Goal: Task Accomplishment & Management: Manage account settings

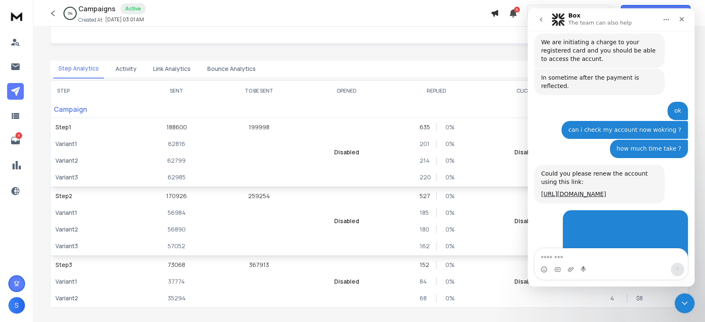
scroll to position [9653, 0]
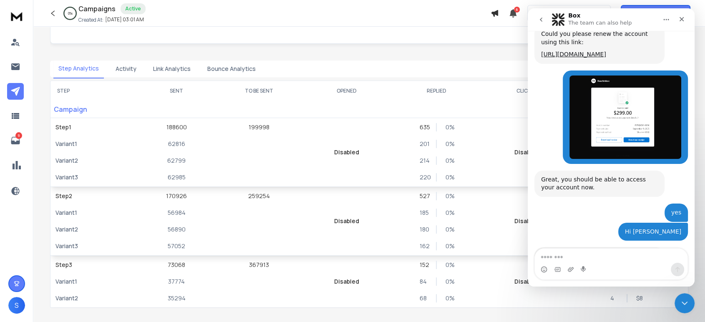
click at [562, 256] on textarea "Message…" at bounding box center [611, 256] width 153 height 14
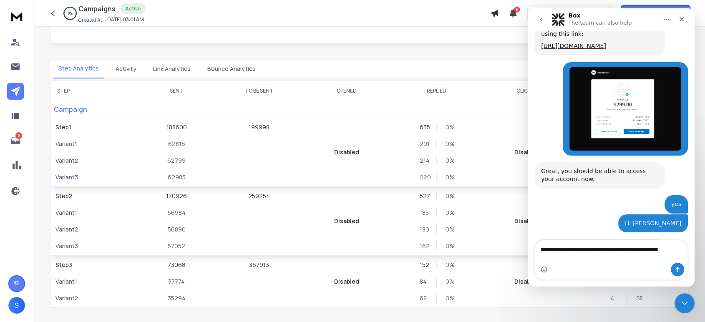
type textarea "**********"
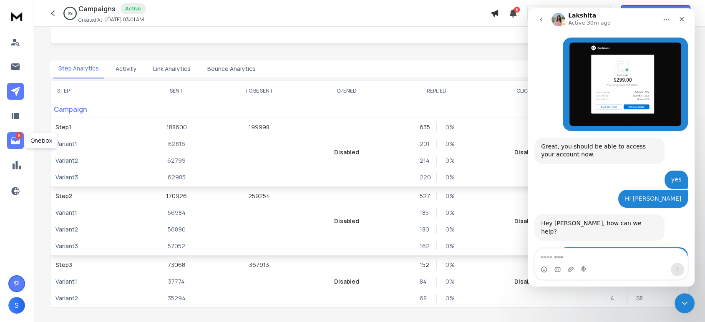
click at [13, 146] on link "9" at bounding box center [15, 140] width 17 height 17
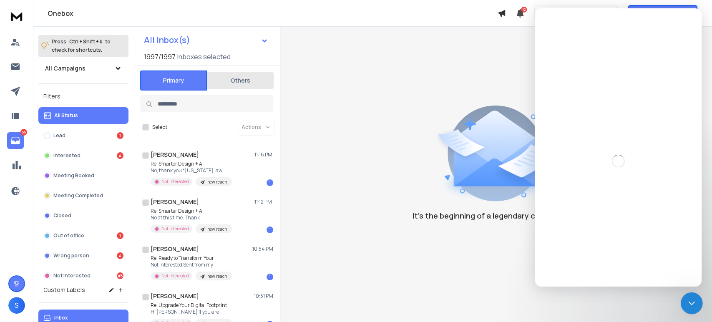
click at [688, 305] on icon "Close Intercom Messenger" at bounding box center [691, 302] width 10 height 10
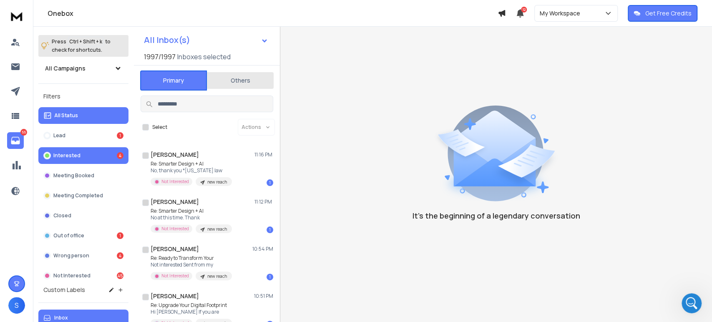
click at [84, 151] on button "Interested 4" at bounding box center [83, 155] width 90 height 17
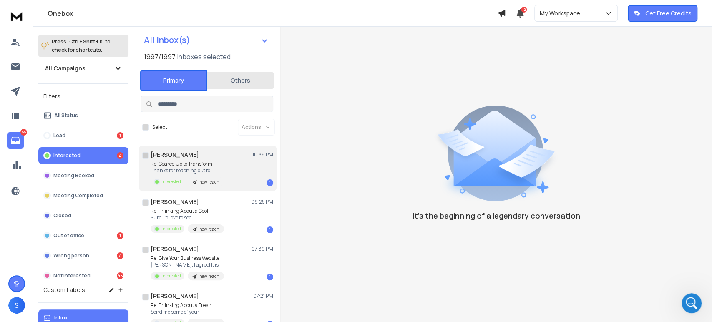
click at [196, 163] on p "Re: Geared Up to Transform" at bounding box center [187, 164] width 73 height 7
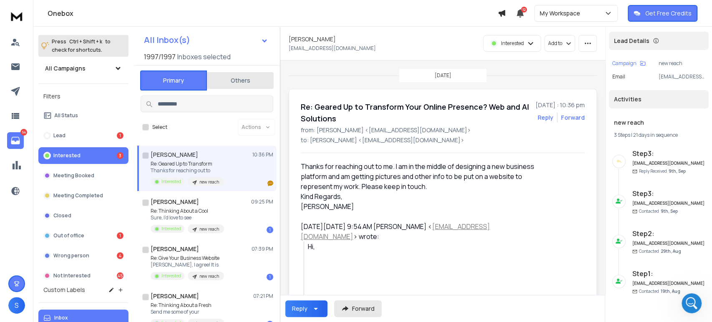
click at [367, 312] on button "Forward" at bounding box center [358, 308] width 48 height 17
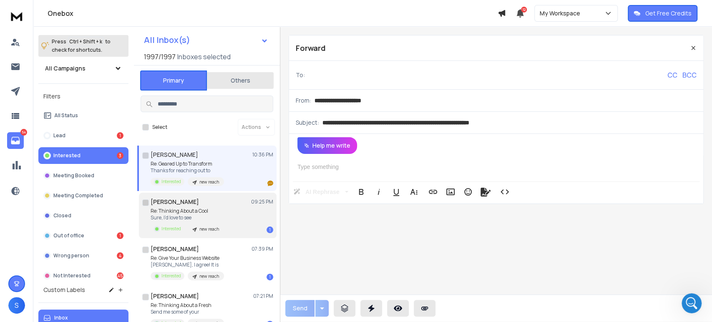
click at [223, 198] on div "Jolenny Piedra 09:25 PM" at bounding box center [212, 202] width 123 height 8
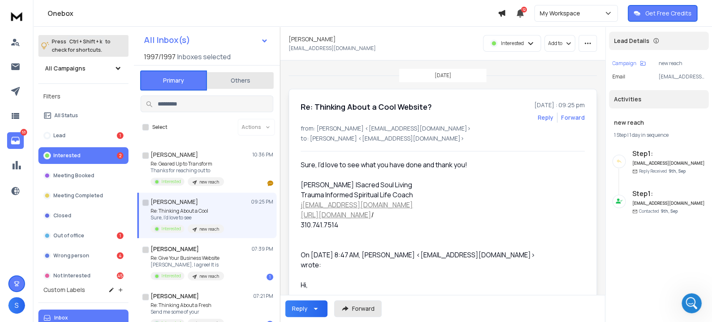
click at [358, 305] on button "Forward" at bounding box center [358, 308] width 48 height 17
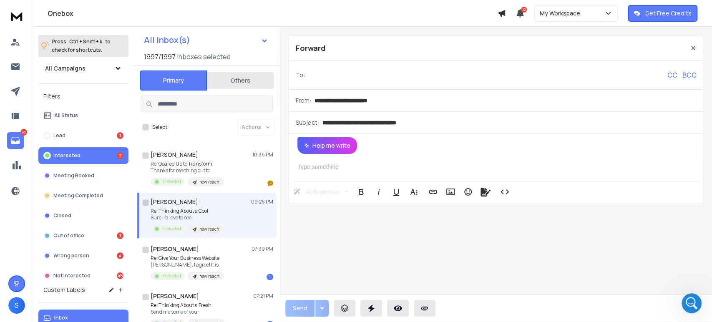
scroll to position [46, 0]
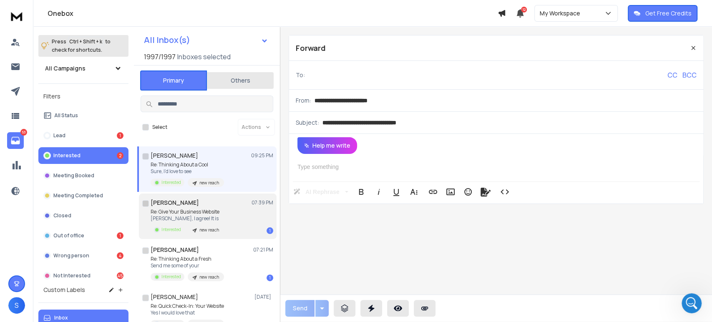
click at [229, 211] on div "Re: Give Your Business Website Lillian, I agree! It is Interested new reach 1" at bounding box center [212, 221] width 123 height 25
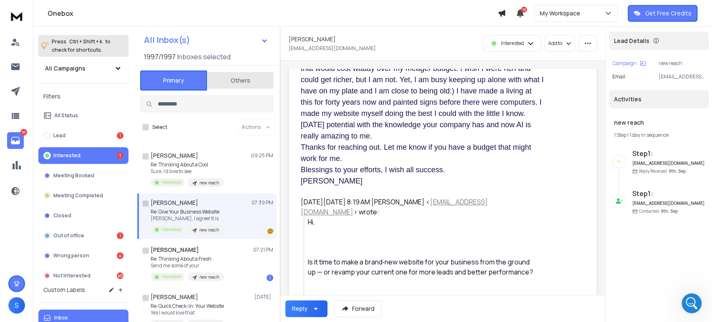
scroll to position [185, 0]
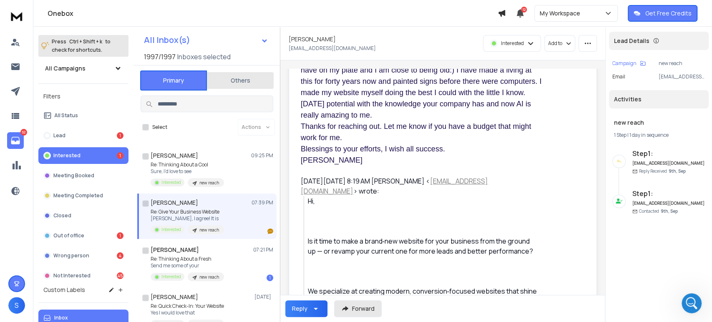
click at [357, 312] on button "Forward" at bounding box center [358, 308] width 48 height 17
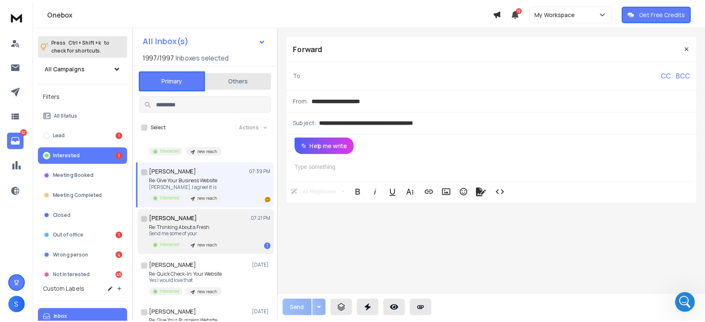
scroll to position [93, 0]
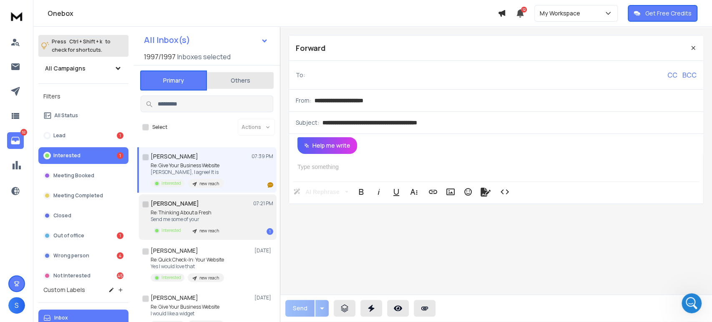
click at [230, 209] on div "Re: Thinking About a Fresh Send me some of your Interested new reach 1" at bounding box center [212, 221] width 123 height 25
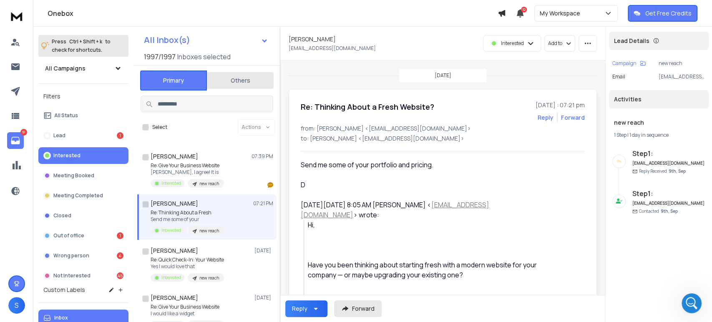
click at [363, 310] on button "Forward" at bounding box center [358, 308] width 48 height 17
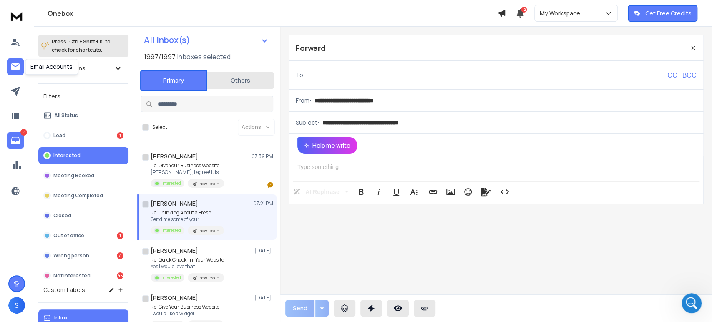
click at [20, 69] on link at bounding box center [15, 66] width 17 height 17
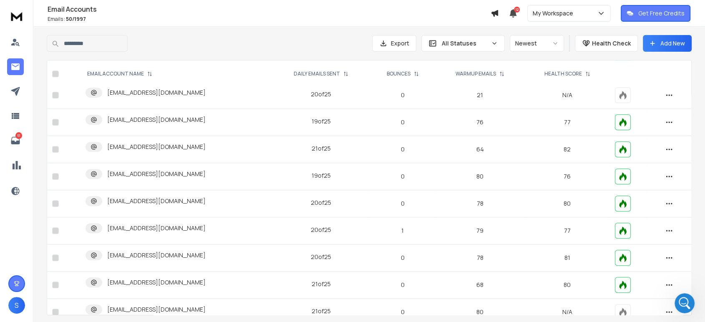
scroll to position [741, 0]
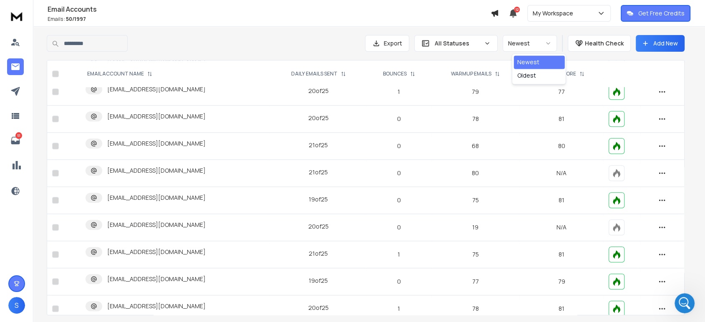
click at [534, 42] on button "Newest" at bounding box center [530, 43] width 54 height 17
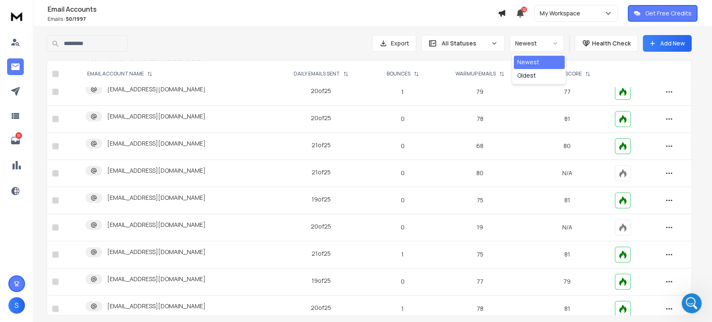
click at [478, 45] on p "All Statuses" at bounding box center [465, 43] width 46 height 8
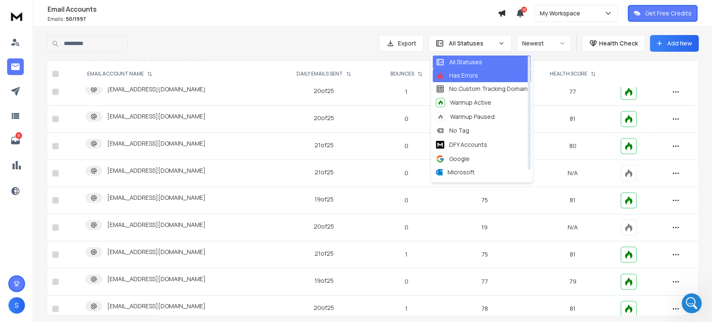
click at [473, 78] on div "Has Errors" at bounding box center [457, 75] width 42 height 8
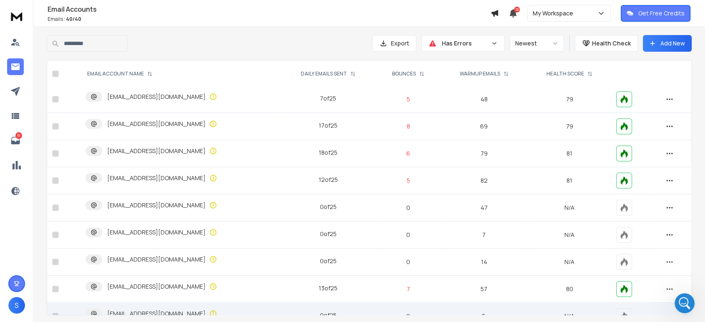
scroll to position [0, 0]
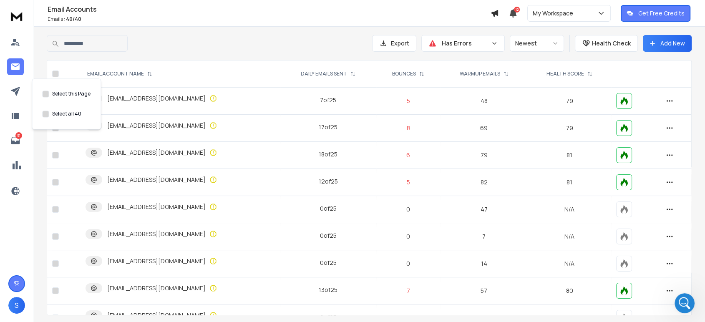
click at [43, 116] on button "Select this Page" at bounding box center [45, 114] width 7 height 7
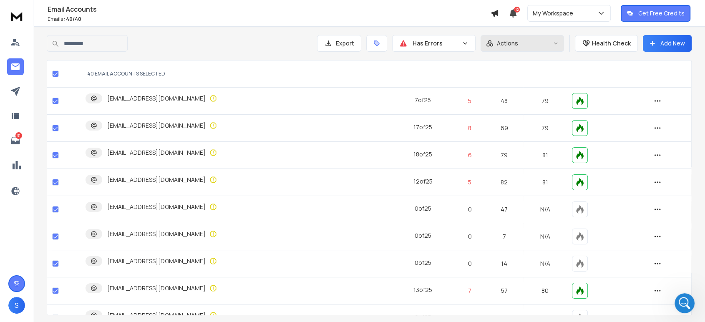
click at [525, 46] on div "Actions" at bounding box center [517, 43] width 63 height 8
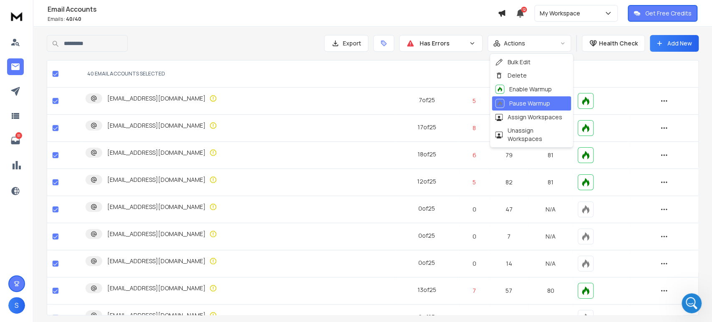
click at [525, 99] on div "Pause Warmup" at bounding box center [522, 103] width 55 height 9
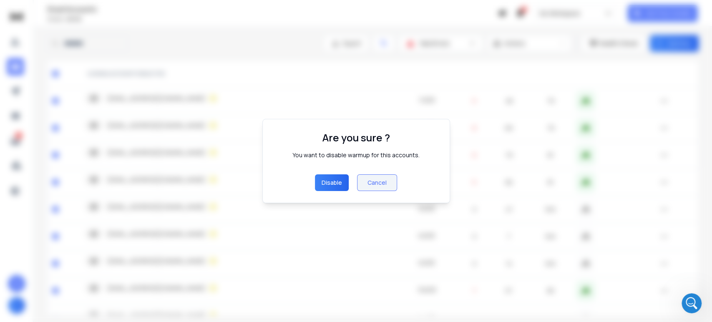
click at [332, 185] on button "Disable" at bounding box center [332, 182] width 34 height 17
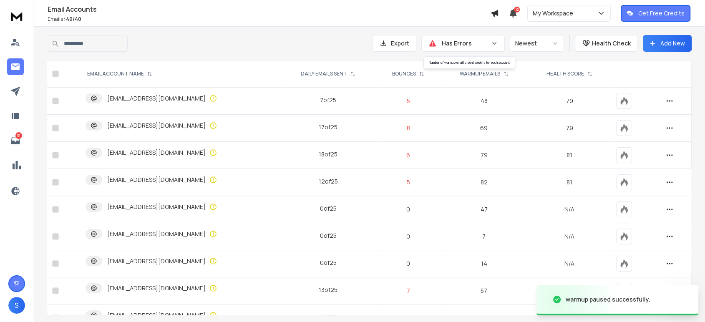
click at [473, 43] on p "Has Errors" at bounding box center [465, 43] width 46 height 8
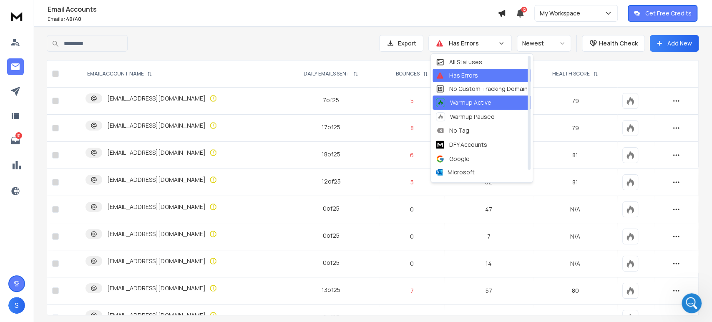
click at [469, 103] on div "Warmup Active" at bounding box center [463, 102] width 55 height 9
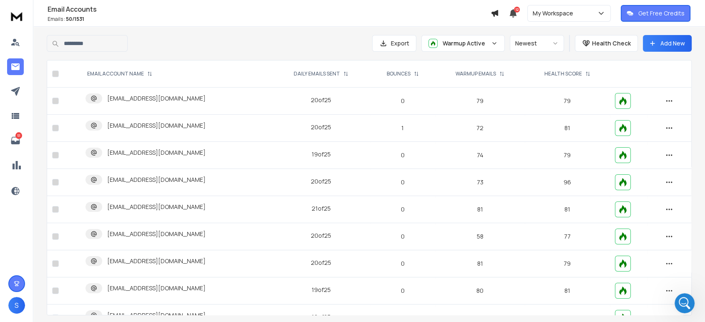
click at [455, 46] on p "Warmup Active" at bounding box center [465, 43] width 45 height 8
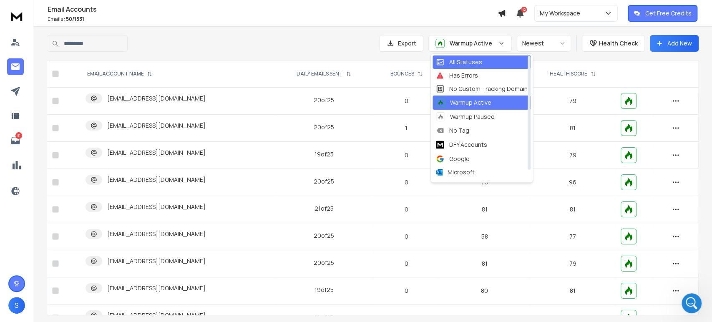
click at [456, 63] on div "All Statuses" at bounding box center [459, 62] width 46 height 8
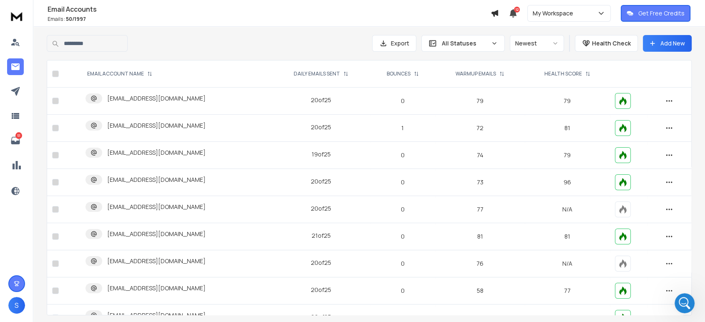
click at [467, 44] on p "All Statuses" at bounding box center [465, 43] width 46 height 8
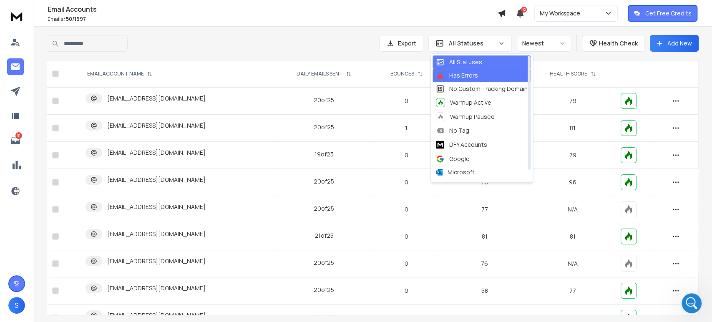
click at [464, 77] on div "Has Errors" at bounding box center [457, 75] width 42 height 8
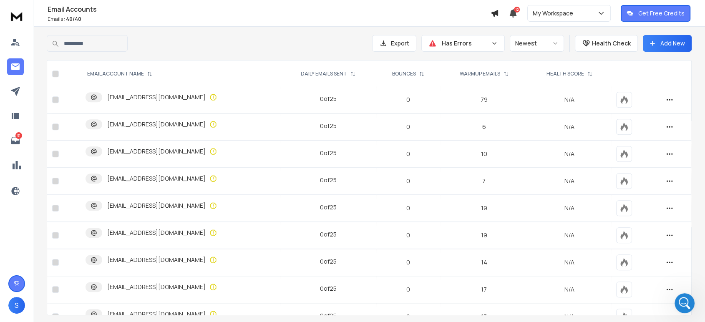
scroll to position [861, 0]
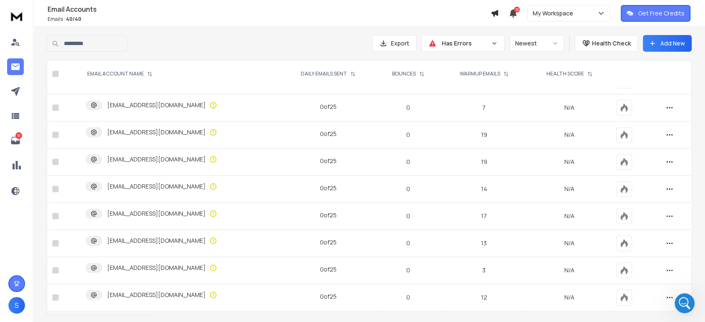
click at [443, 50] on div "Has Errors" at bounding box center [462, 43] width 83 height 17
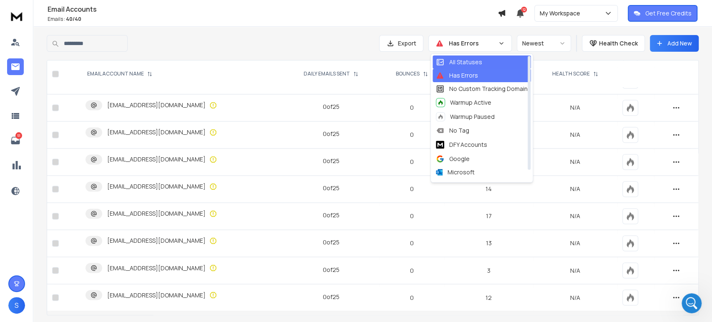
click at [447, 63] on div "All Statuses" at bounding box center [459, 62] width 46 height 8
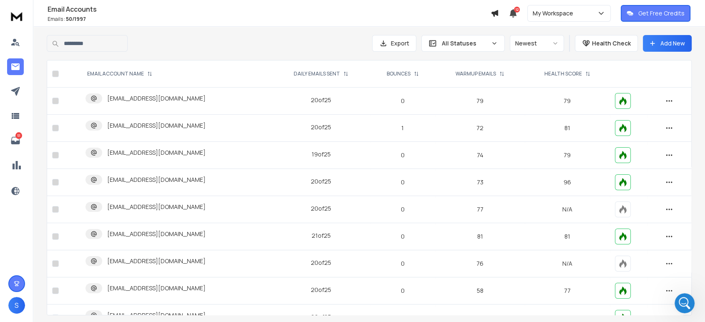
click at [419, 74] on icon at bounding box center [416, 73] width 5 height 5
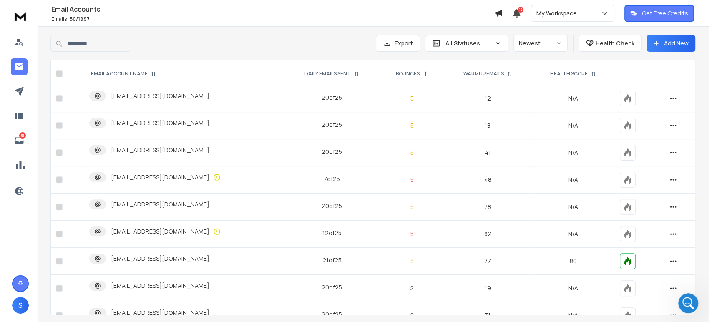
scroll to position [185, 0]
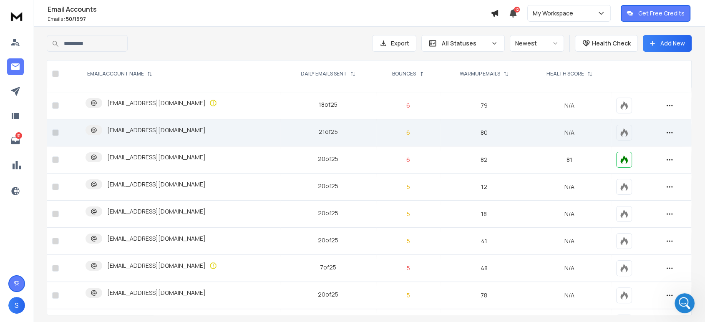
click at [396, 132] on p "6" at bounding box center [408, 133] width 54 height 8
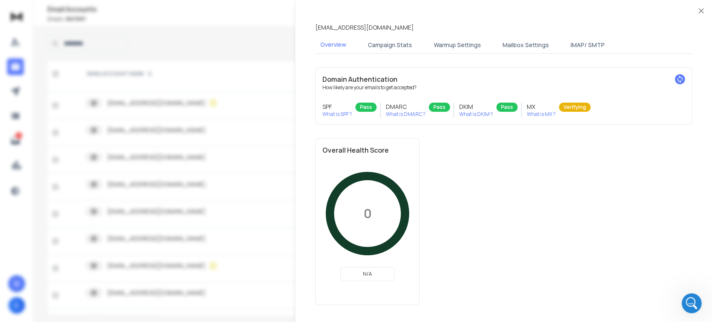
scroll to position [6, 0]
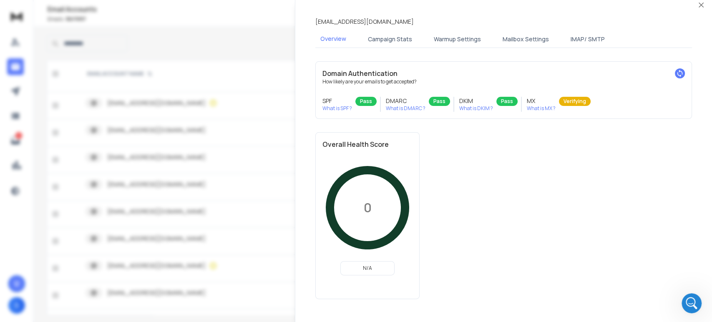
click at [401, 38] on button "Campaign Stats" at bounding box center [390, 39] width 54 height 18
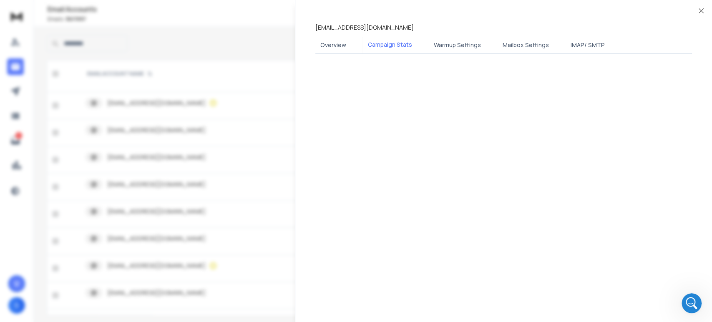
scroll to position [0, 0]
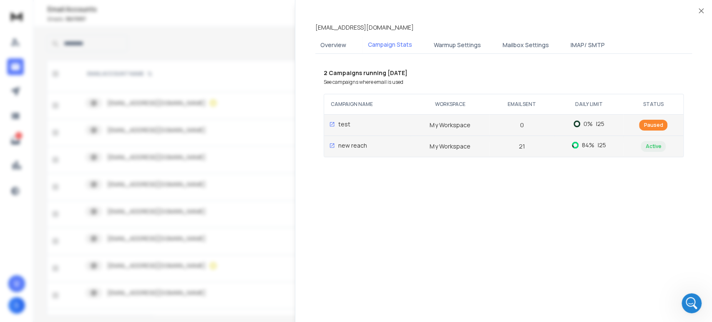
click at [464, 45] on button "Warmup Settings" at bounding box center [457, 45] width 57 height 18
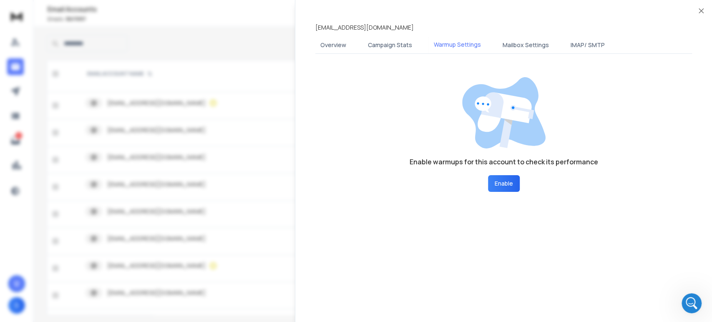
click at [522, 37] on button "Mailbox Settings" at bounding box center [526, 45] width 56 height 18
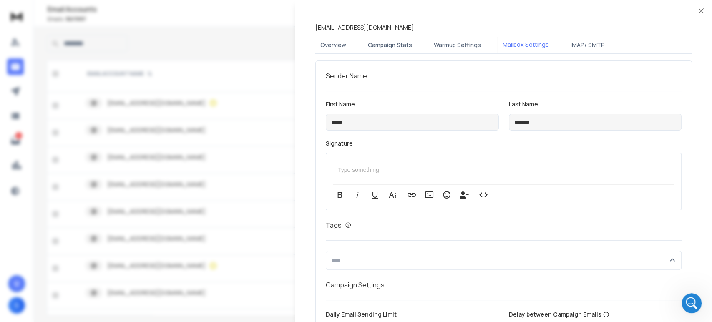
click at [260, 58] on div at bounding box center [356, 161] width 712 height 322
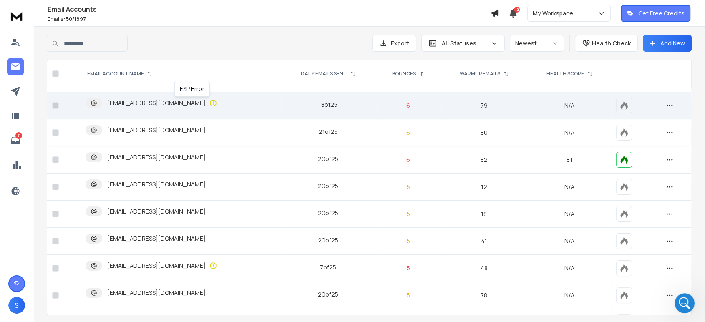
click at [209, 101] on icon at bounding box center [213, 103] width 8 height 8
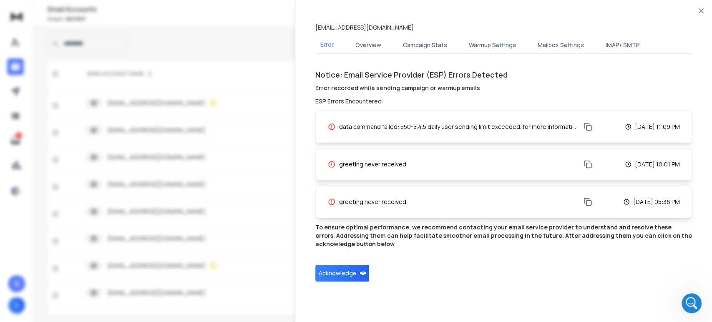
click at [213, 121] on div at bounding box center [356, 161] width 712 height 322
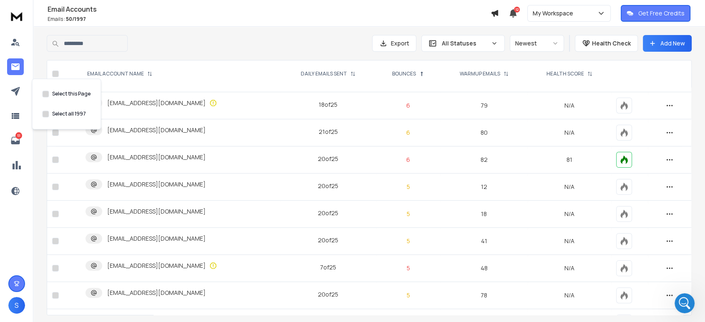
click at [46, 113] on button "Select this Page" at bounding box center [45, 114] width 7 height 7
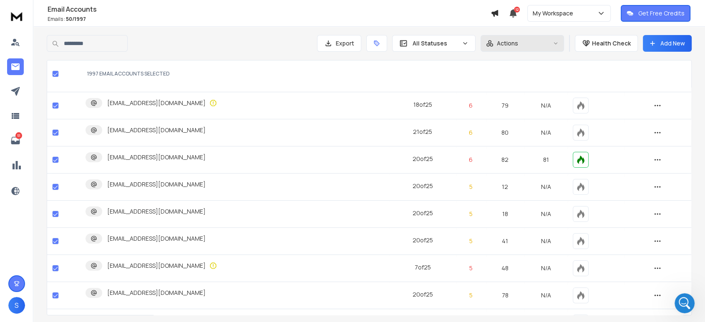
click at [529, 43] on div "Actions" at bounding box center [517, 43] width 63 height 8
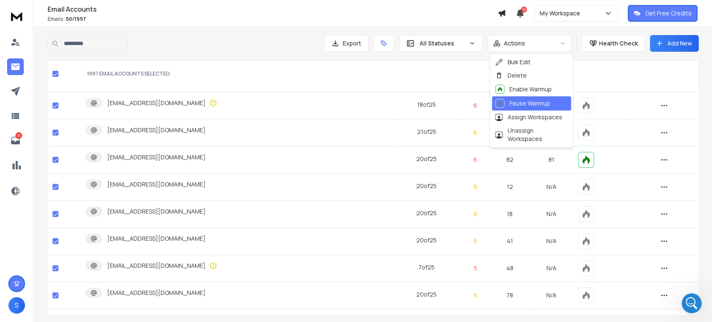
click at [524, 100] on div "Pause Warmup" at bounding box center [522, 103] width 55 height 9
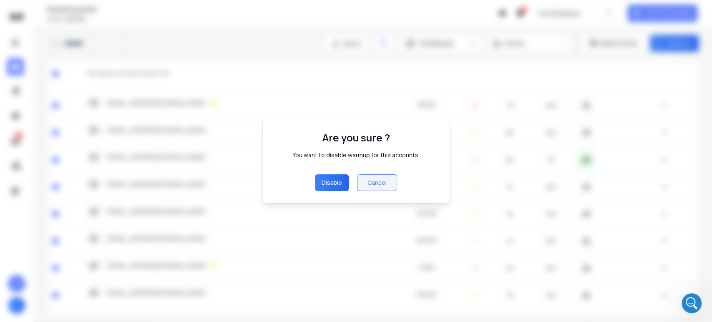
click at [339, 183] on button "Disable" at bounding box center [332, 182] width 34 height 17
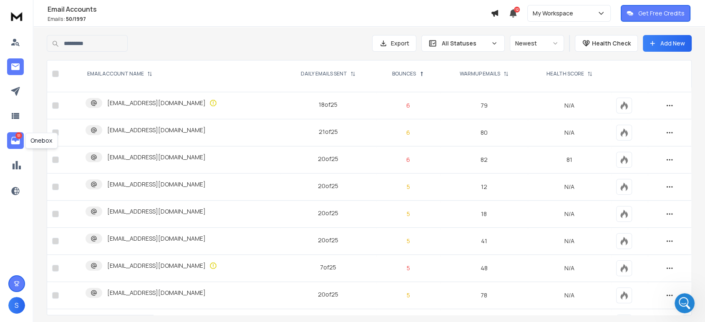
click at [20, 139] on p "51" at bounding box center [18, 135] width 7 height 7
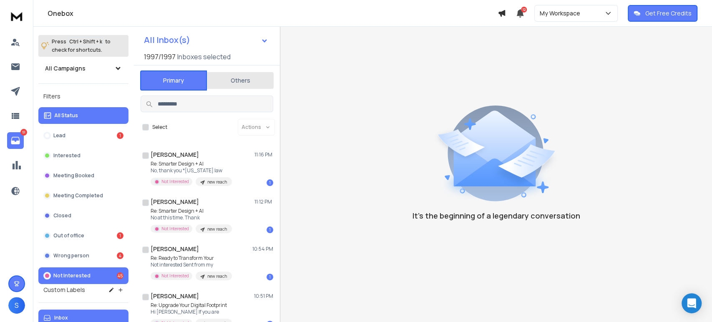
scroll to position [46, 0]
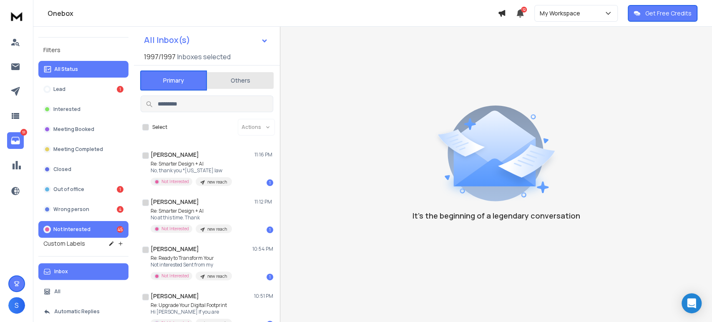
click at [78, 227] on p "Not Interested" at bounding box center [71, 229] width 37 height 7
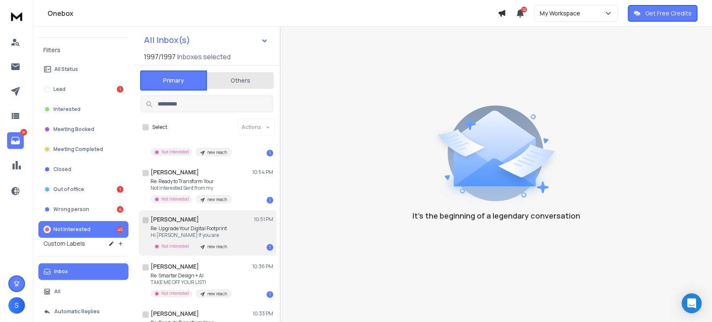
scroll to position [93, 0]
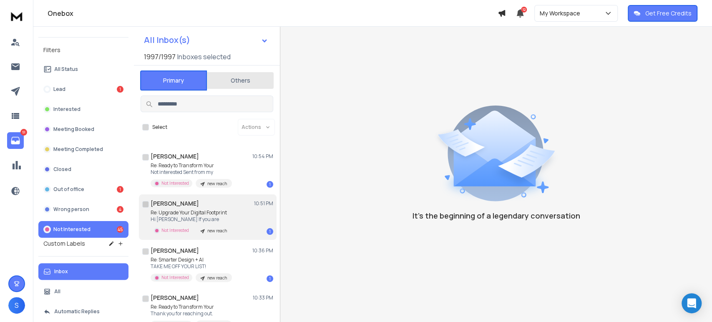
click at [217, 204] on div "Anthony Daconti 10:51 PM" at bounding box center [212, 203] width 123 height 8
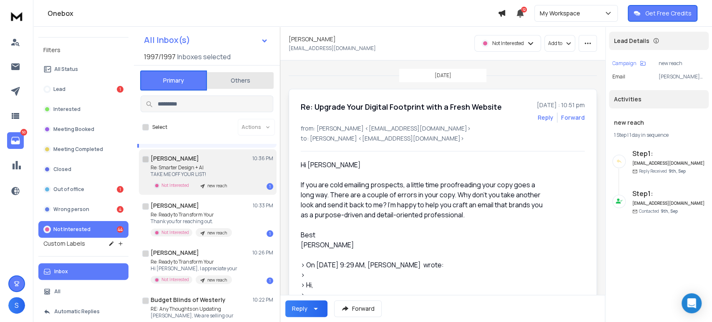
scroll to position [185, 0]
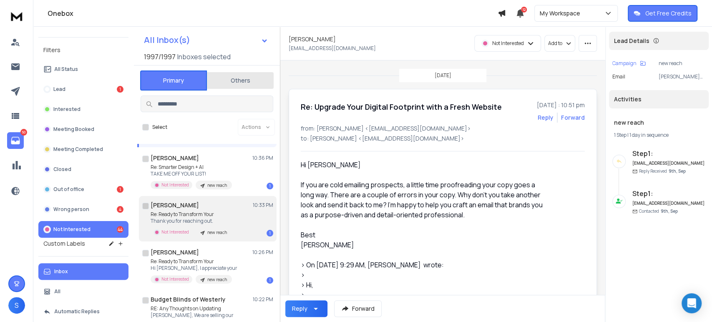
click at [230, 221] on p "Thank you for reaching out." at bounding box center [191, 221] width 81 height 7
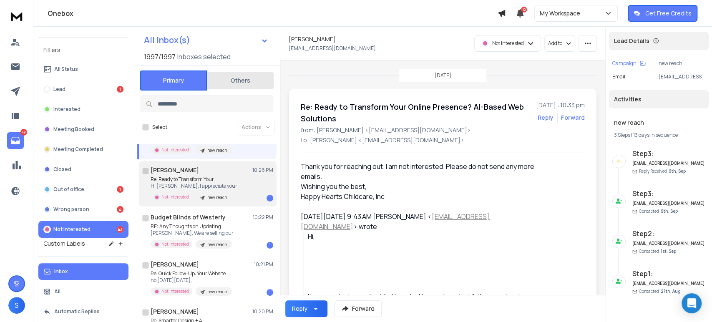
scroll to position [278, 0]
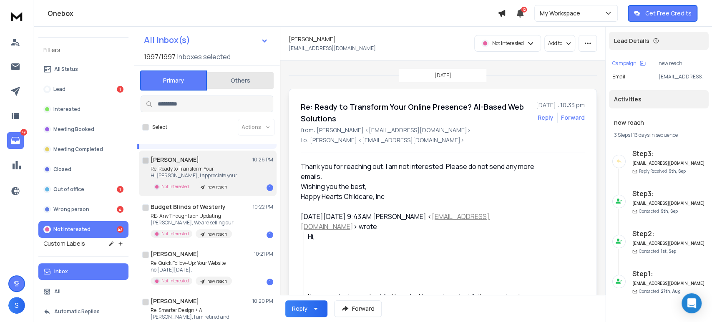
click at [238, 176] on div "Re: Ready to Transform Your Hi Olivia, I appreciate your Not Interested new rea…" at bounding box center [212, 178] width 123 height 25
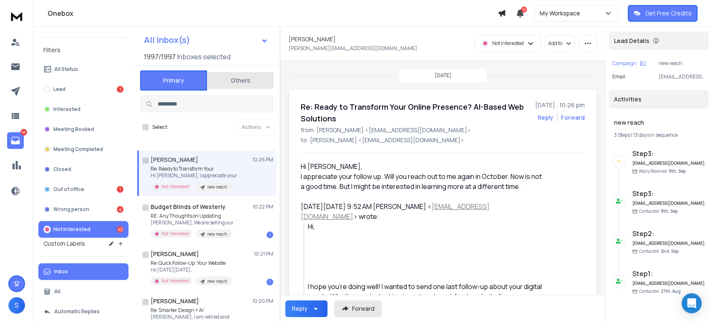
click at [365, 311] on button "Forward" at bounding box center [358, 308] width 48 height 17
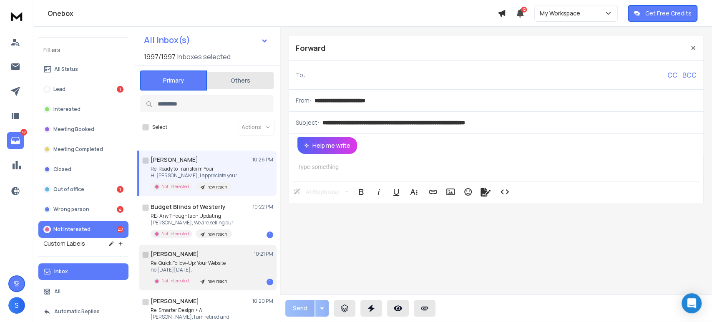
scroll to position [324, 0]
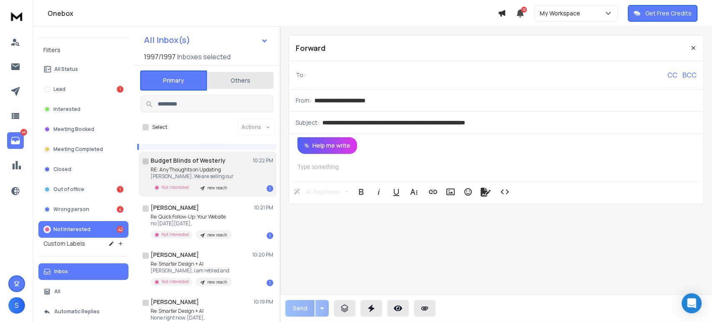
click at [230, 176] on p "[PERSON_NAME], We are selling our" at bounding box center [192, 176] width 83 height 7
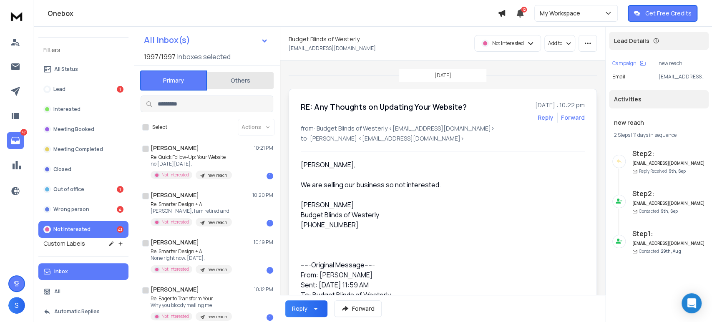
scroll to position [371, 0]
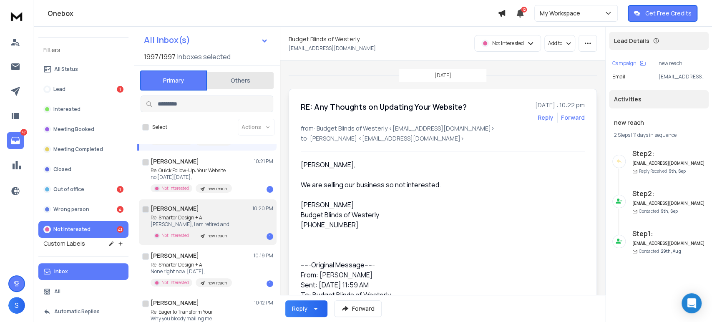
click at [226, 208] on div "Mike Wexler 10:20 PM" at bounding box center [212, 208] width 123 height 8
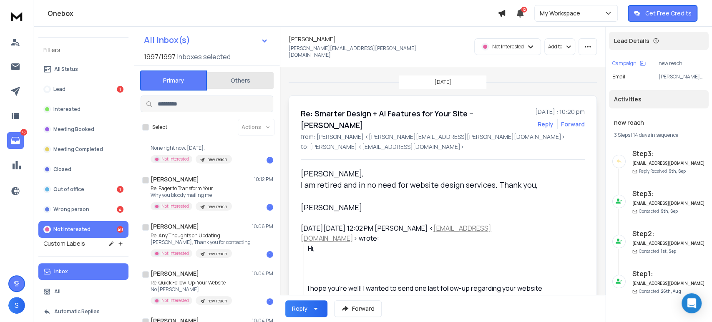
scroll to position [510, 0]
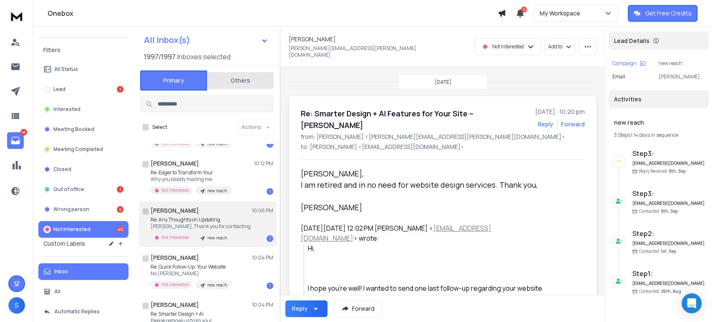
click at [236, 209] on div "Stephanie Spann 10:06 PM" at bounding box center [212, 211] width 123 height 8
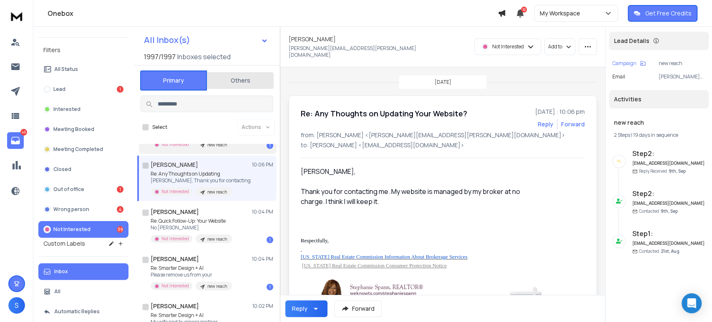
scroll to position [556, 0]
click at [225, 176] on p "Re: Any Thoughts on Updating" at bounding box center [201, 173] width 100 height 7
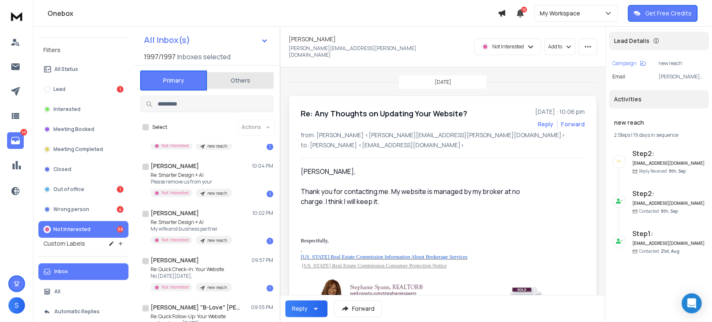
scroll to position [695, 0]
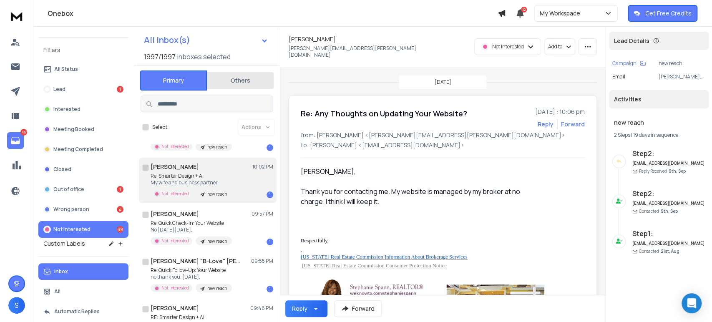
click at [224, 175] on p "Re: Smarter Design + AI" at bounding box center [191, 176] width 81 height 7
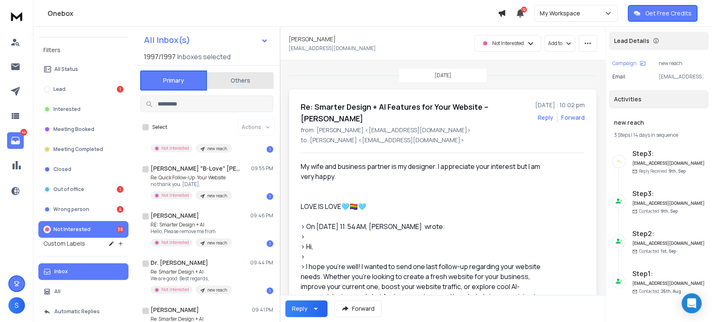
scroll to position [834, 0]
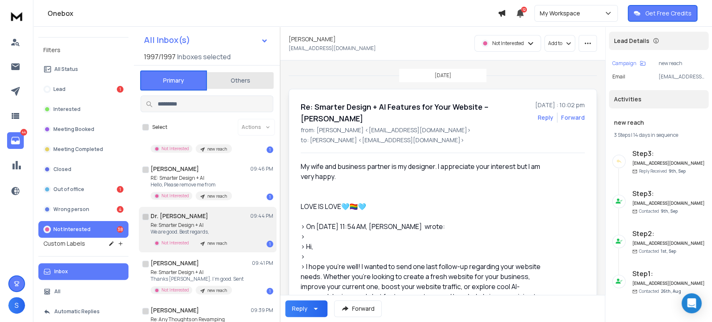
click at [240, 223] on div "Re: Smarter Design + AI We are good. Best regards, Not Interested new reach 1" at bounding box center [212, 234] width 123 height 25
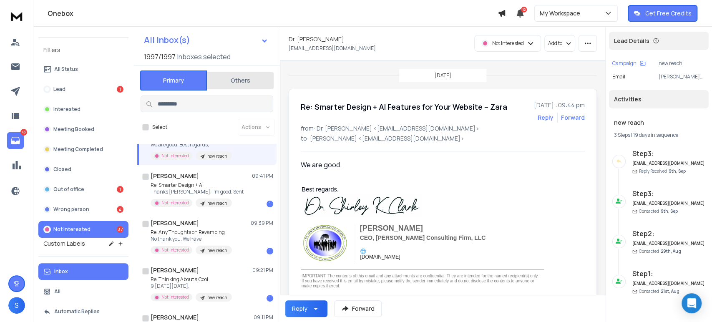
scroll to position [927, 0]
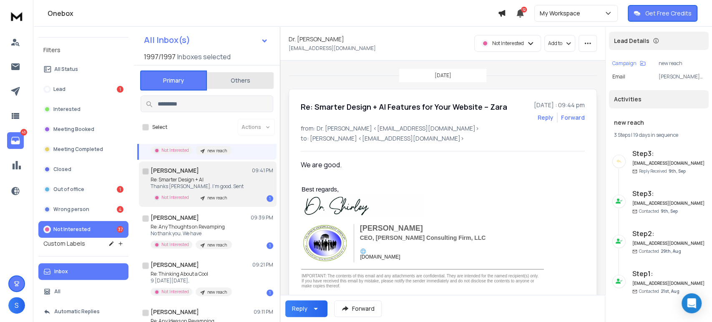
click at [239, 185] on div "Re: Smarter Design + AI Thanks Aria. I’m good. Sent Not Interested new reach 1" at bounding box center [212, 188] width 123 height 25
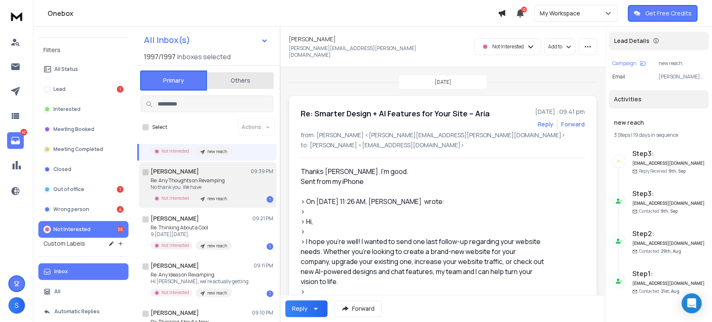
scroll to position [1020, 0]
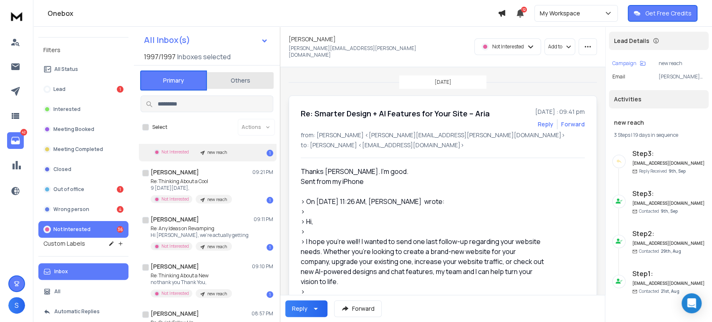
click at [234, 189] on div "Re: Thinking About a Cool 9 On Tue, Sep 9, Not Interested new reach 1" at bounding box center [212, 190] width 123 height 25
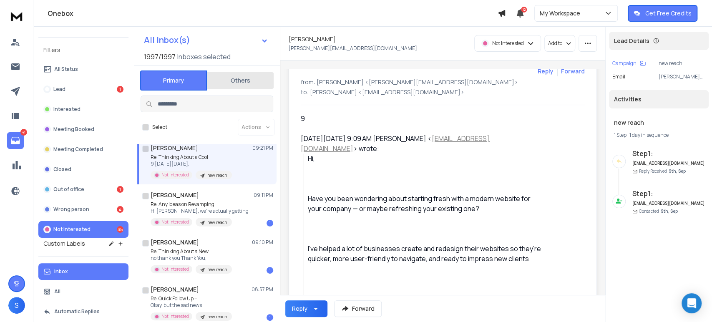
scroll to position [1066, 0]
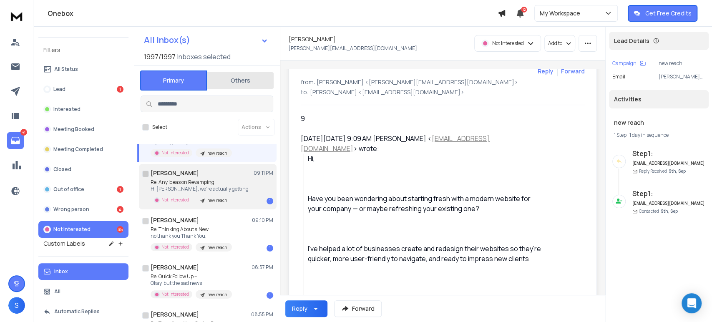
click at [239, 179] on div "Re: Any Ideas on Revamping Hi Mila, we’re actually getting Not Interested new r…" at bounding box center [212, 191] width 123 height 25
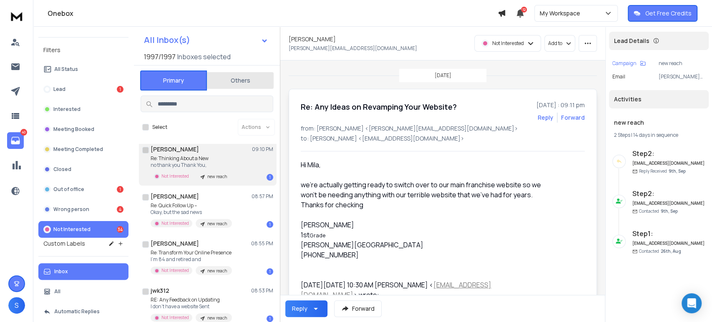
scroll to position [1159, 0]
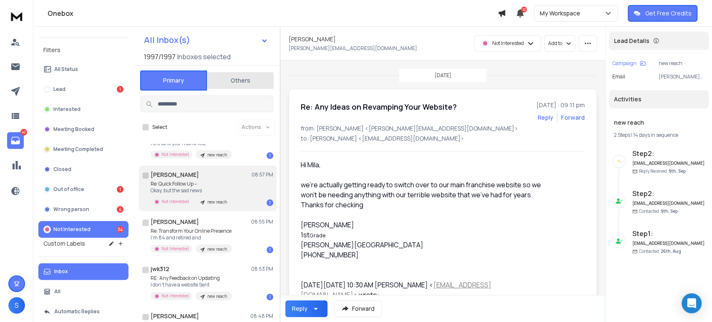
click at [243, 182] on div "Re: Quick Follow Up – Okay, but the sad news Not Interested new reach 1" at bounding box center [212, 193] width 123 height 25
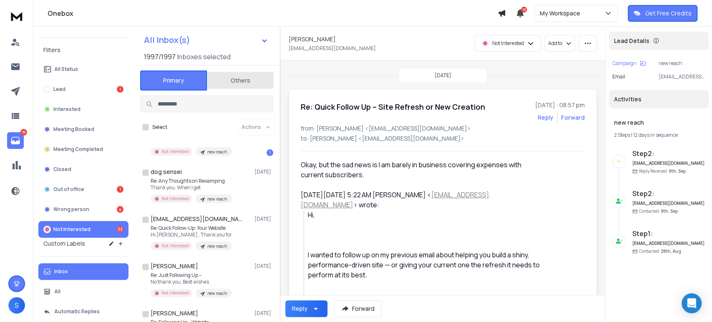
scroll to position [2179, 0]
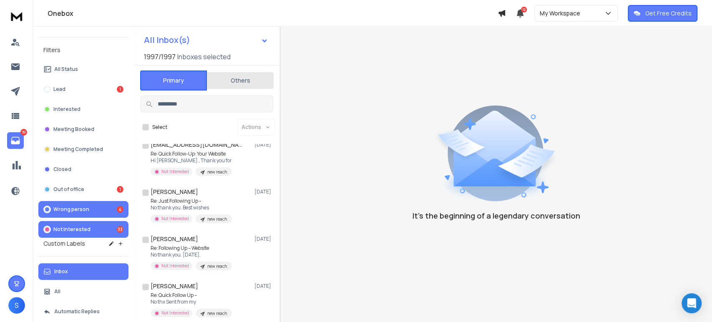
click at [70, 205] on button "Wrong person 4" at bounding box center [83, 209] width 90 height 17
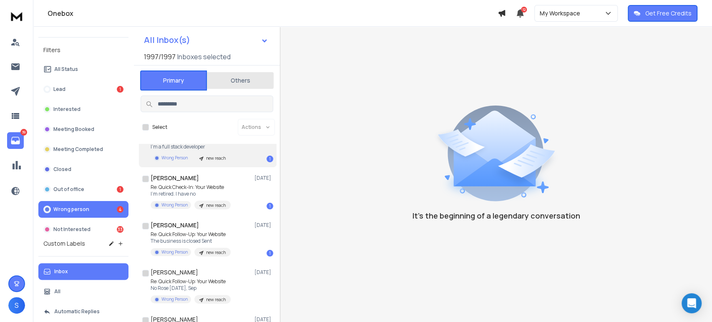
scroll to position [93, 0]
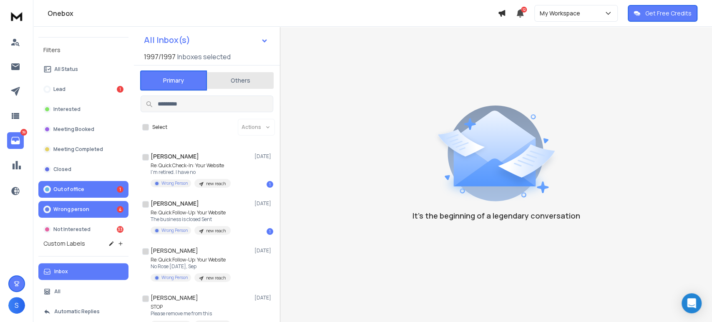
click at [84, 186] on button "Out of office 1" at bounding box center [83, 189] width 90 height 17
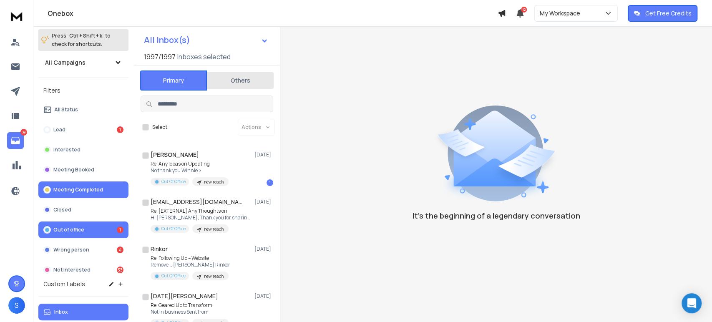
scroll to position [0, 0]
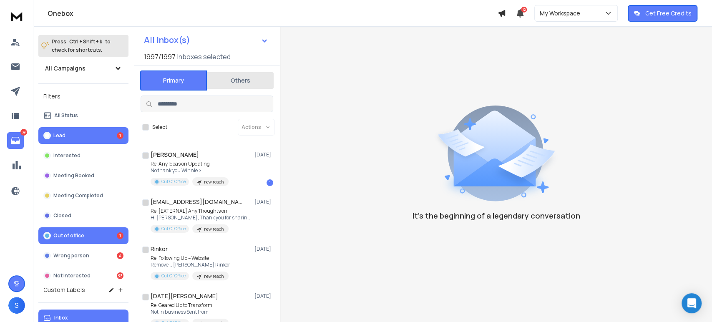
click at [96, 131] on button "Lead 1" at bounding box center [83, 135] width 90 height 17
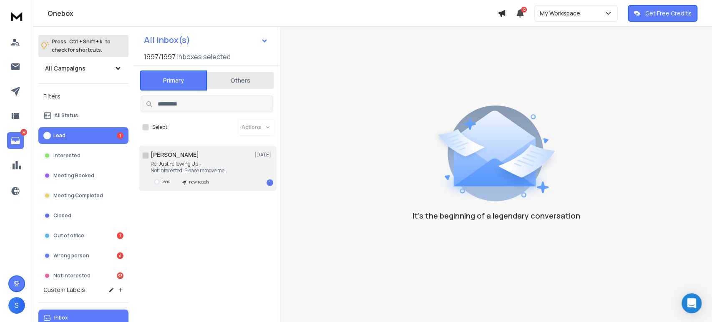
click at [194, 159] on div "Maeve Miller 30 Aug Re: Just Following Up – Not interested. Please remove me. L…" at bounding box center [212, 168] width 123 height 35
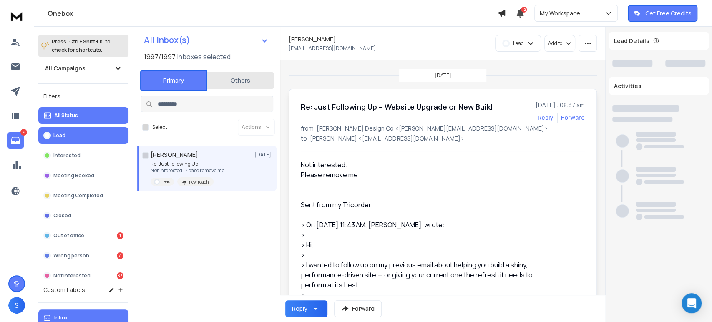
click at [90, 111] on button "All Status" at bounding box center [83, 115] width 90 height 17
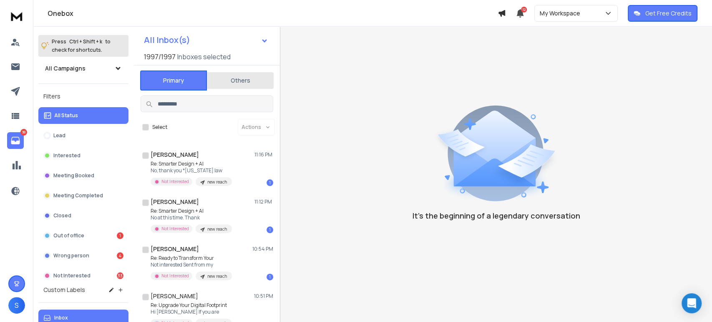
click at [69, 271] on button "Not Interested 33" at bounding box center [83, 275] width 90 height 17
click at [81, 108] on button "All Status" at bounding box center [83, 115] width 90 height 17
click at [87, 273] on p "Not Interested" at bounding box center [71, 275] width 37 height 7
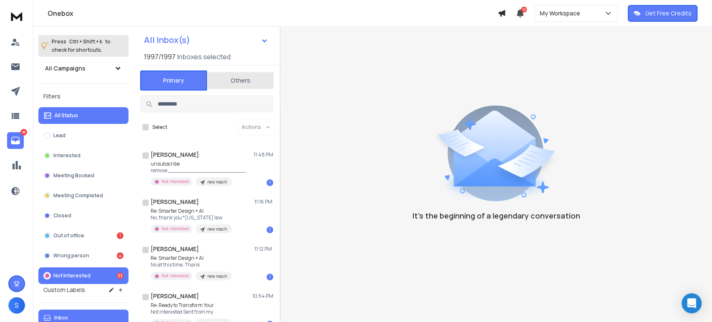
click at [68, 116] on p "All Status" at bounding box center [66, 115] width 24 height 7
click at [93, 282] on button "Not Interested 33" at bounding box center [83, 275] width 90 height 17
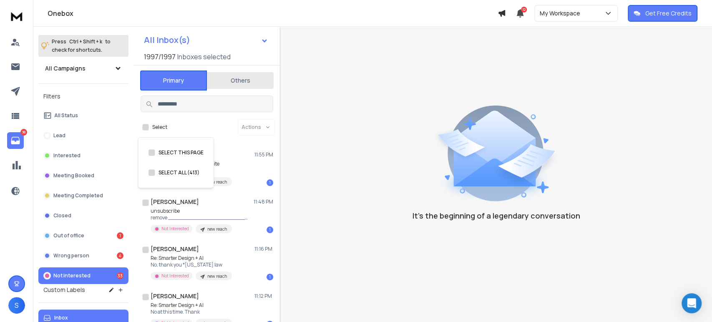
click at [152, 174] on button "SELECT THIS PAGE" at bounding box center [152, 172] width 7 height 7
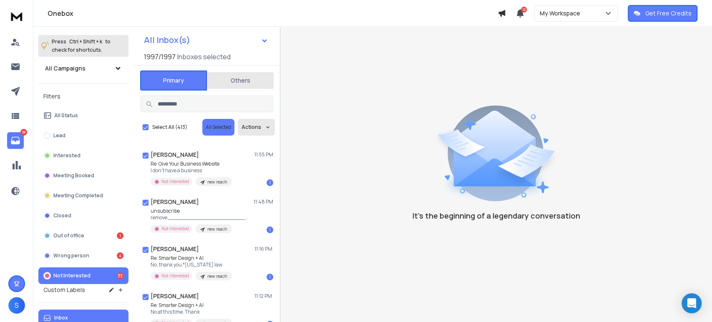
click at [265, 126] on icon "button" at bounding box center [268, 127] width 7 height 7
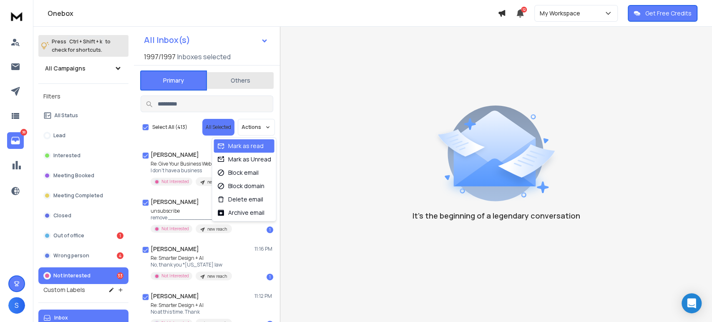
click at [260, 146] on div "Mark as read" at bounding box center [240, 146] width 46 height 8
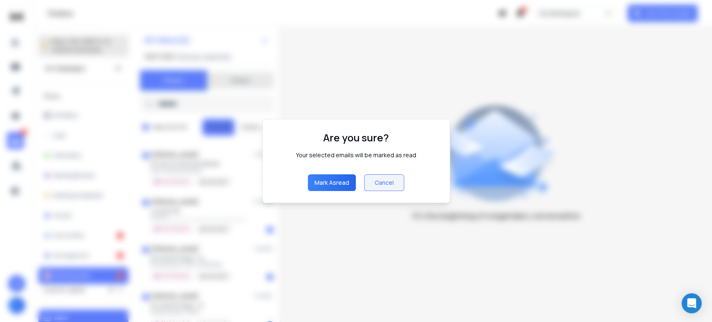
click at [322, 181] on p "Mark as read" at bounding box center [332, 183] width 35 height 8
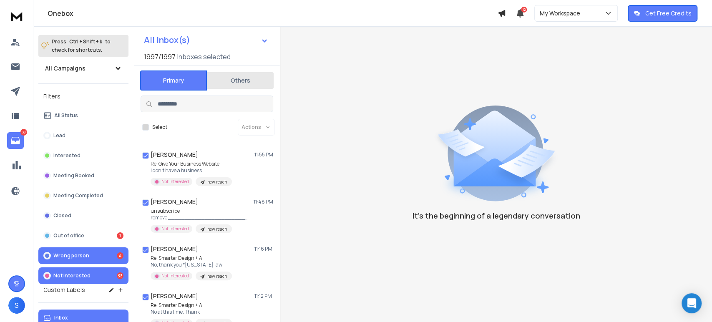
click at [76, 252] on button "Wrong person 4" at bounding box center [83, 255] width 90 height 17
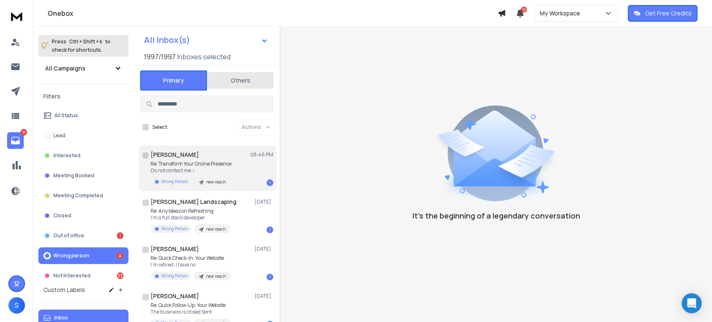
scroll to position [93, 0]
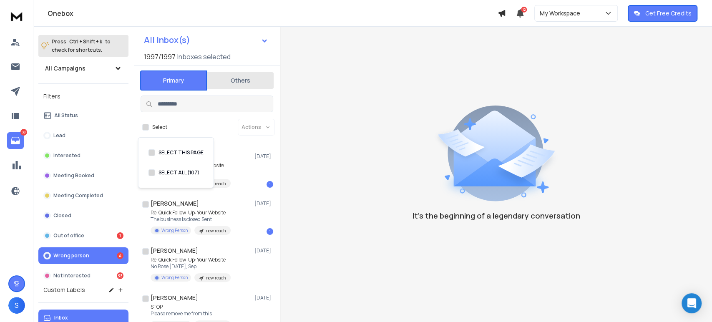
click at [149, 171] on button "SELECT THIS PAGE" at bounding box center [152, 172] width 7 height 7
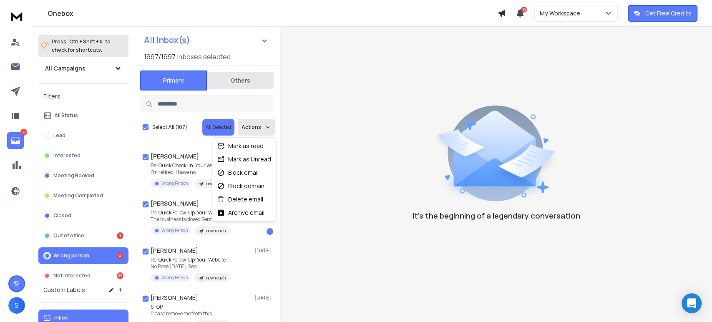
click at [264, 128] on button "Actions" at bounding box center [256, 127] width 37 height 17
click at [260, 146] on div "Mark as read" at bounding box center [240, 146] width 46 height 8
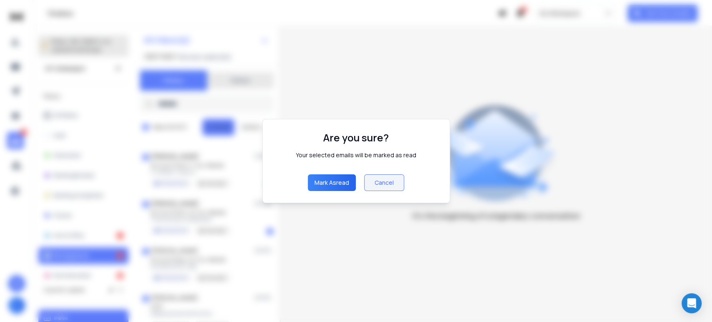
click at [344, 179] on p "Mark as read" at bounding box center [332, 183] width 35 height 8
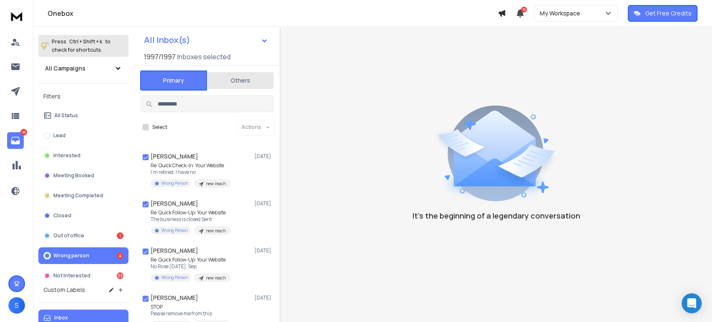
click at [85, 237] on button "Out of office 1" at bounding box center [83, 235] width 90 height 17
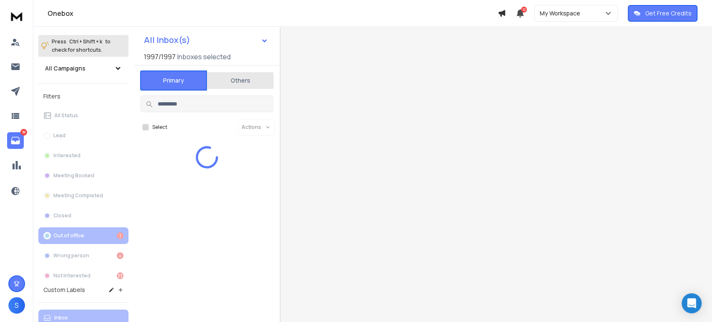
scroll to position [0, 0]
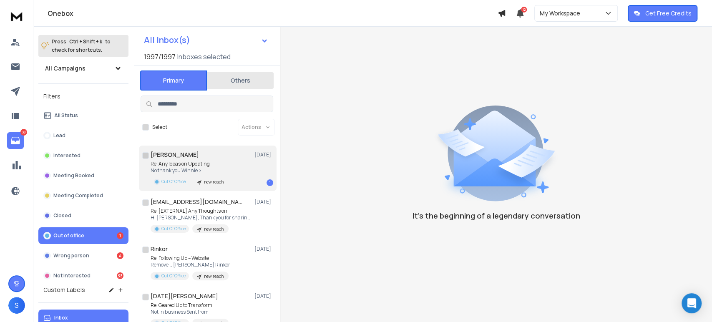
click at [224, 156] on div "Winnie Malfesi 05 Sep" at bounding box center [212, 155] width 123 height 8
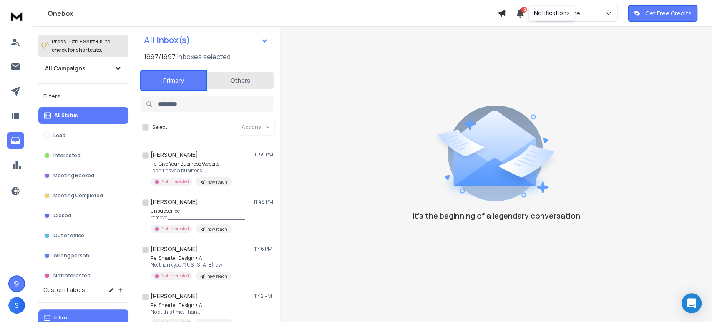
click at [524, 13] on icon at bounding box center [520, 13] width 8 height 8
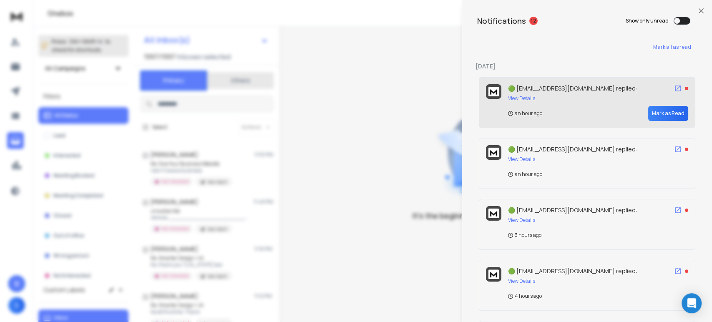
click at [518, 95] on div "View Details" at bounding box center [521, 98] width 27 height 7
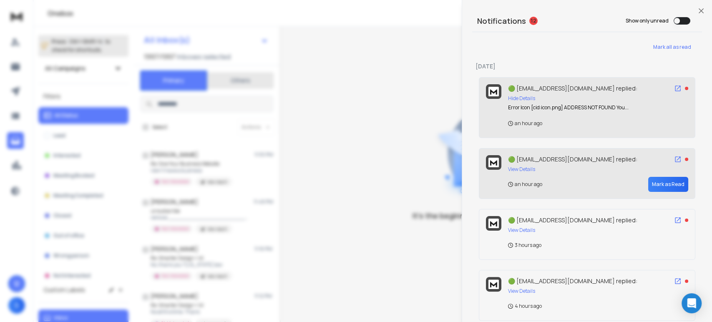
click at [522, 171] on div "View Details" at bounding box center [521, 169] width 27 height 7
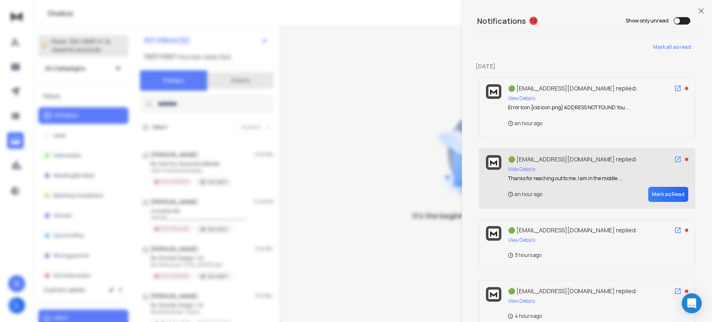
click at [523, 168] on div "Hide Details" at bounding box center [521, 169] width 27 height 7
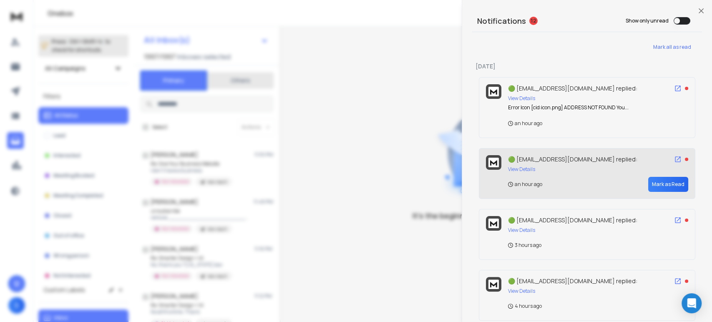
click at [517, 168] on div "View Details" at bounding box center [521, 169] width 27 height 7
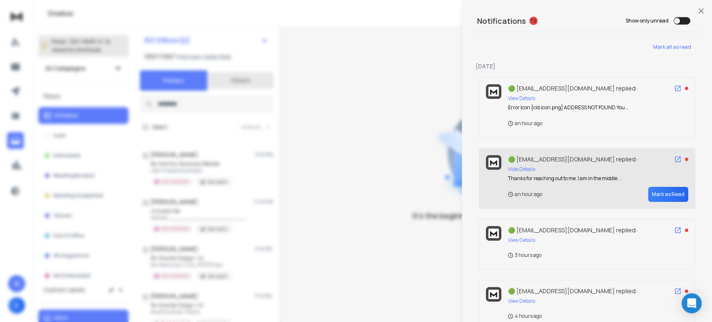
click at [517, 168] on div "Hide Details" at bounding box center [521, 169] width 27 height 7
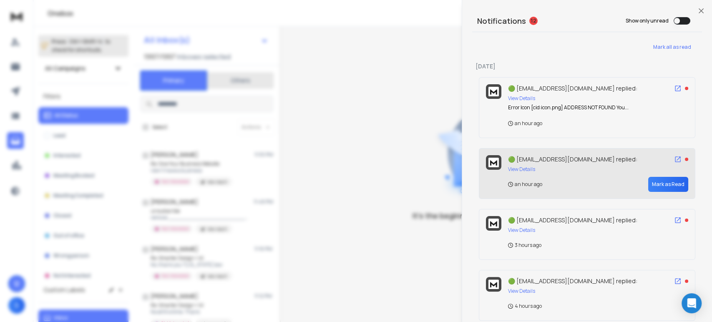
click at [674, 159] on icon at bounding box center [678, 160] width 8 height 8
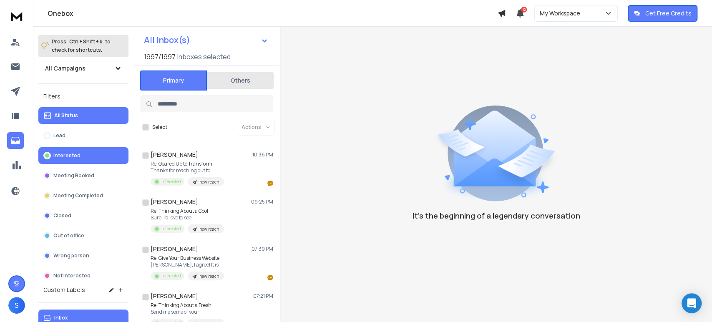
click at [68, 113] on p "All Status" at bounding box center [66, 115] width 24 height 7
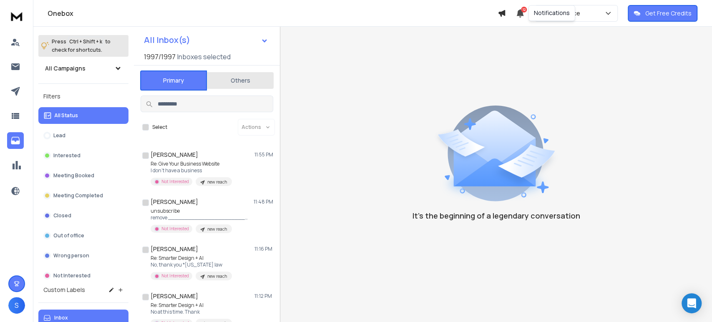
click at [522, 11] on icon at bounding box center [521, 13] width 8 height 8
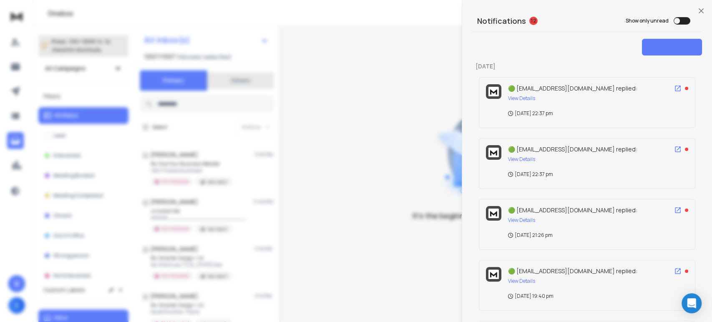
click at [671, 44] on span "Mark all as read" at bounding box center [672, 47] width 38 height 7
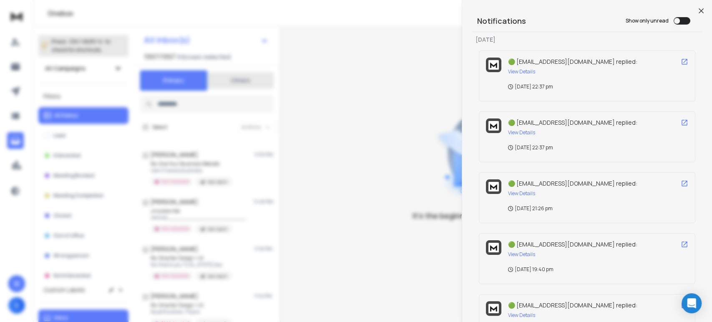
click at [699, 10] on icon "button" at bounding box center [701, 11] width 4 height 4
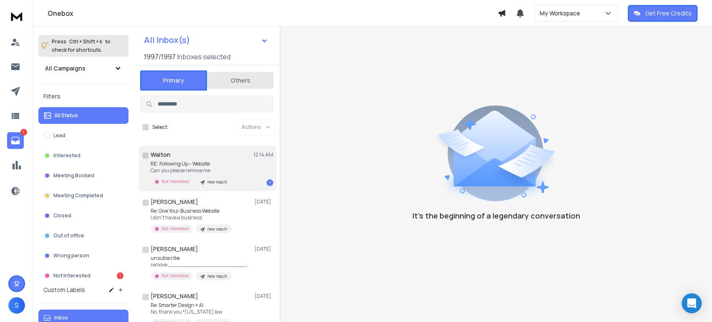
click at [200, 158] on div "Waiton 12:14 AM" at bounding box center [212, 155] width 123 height 8
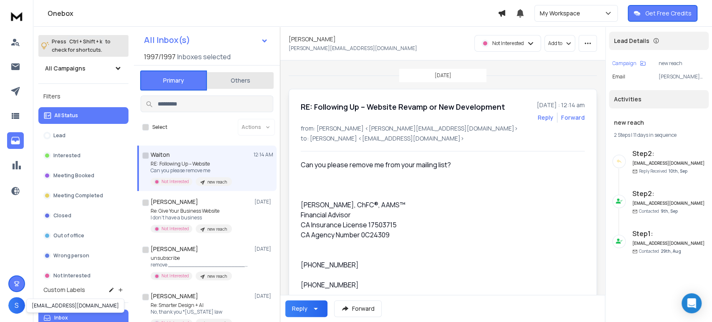
click at [10, 311] on span "S" at bounding box center [16, 305] width 17 height 17
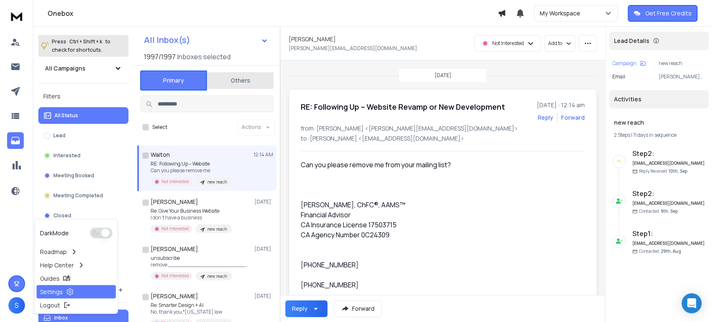
click at [44, 290] on p "Settings" at bounding box center [51, 291] width 23 height 8
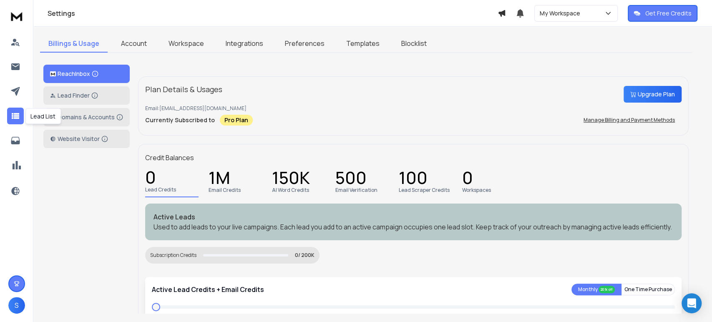
click at [13, 118] on icon at bounding box center [16, 116] width 8 height 6
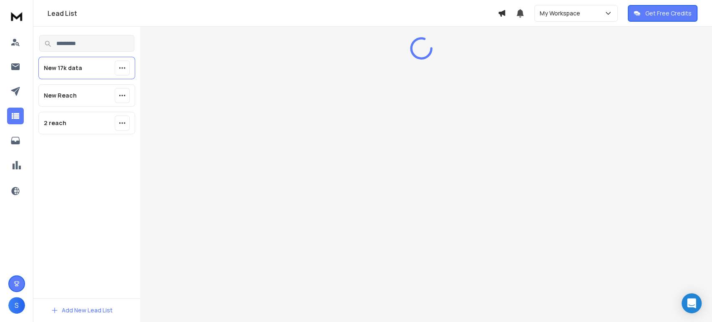
click at [80, 123] on div "2 reach" at bounding box center [86, 123] width 97 height 23
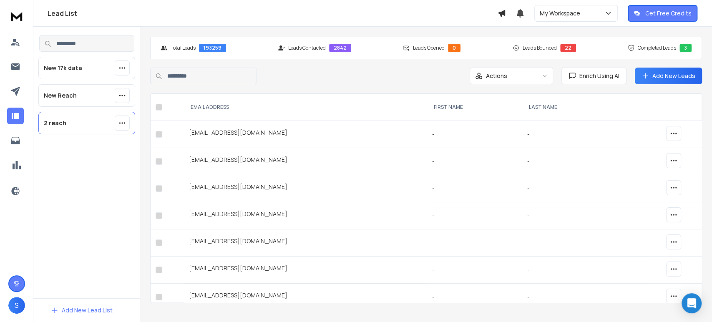
click at [84, 306] on button "Add New Lead List" at bounding box center [81, 310] width 75 height 17
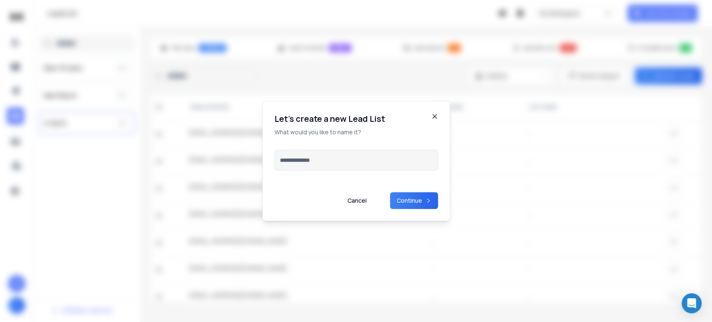
click at [315, 164] on input at bounding box center [357, 160] width 164 height 21
type input "**********"
click at [404, 199] on button "Continue" at bounding box center [414, 200] width 48 height 17
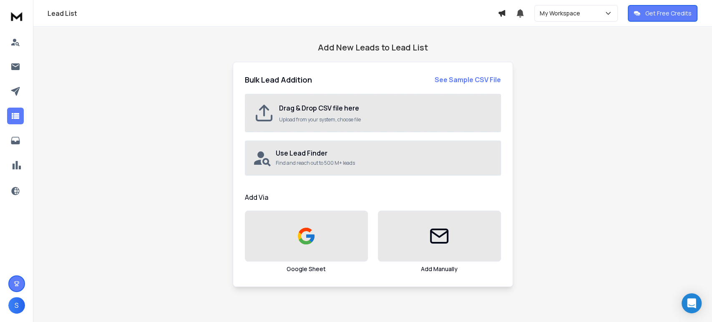
click at [453, 79] on strong "See Sample CSV File" at bounding box center [468, 79] width 66 height 9
click at [339, 104] on h2 "Drag & Drop CSV file here" at bounding box center [385, 108] width 213 height 10
type input "**********"
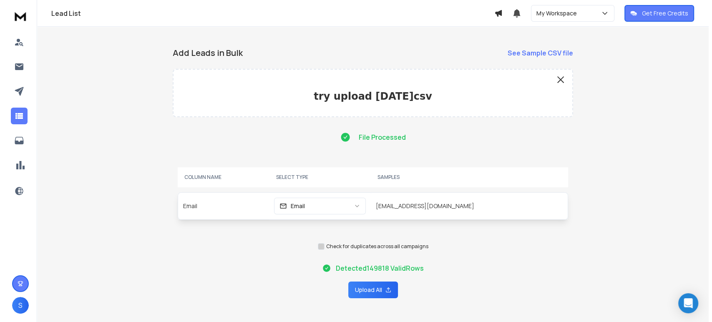
scroll to position [47, 0]
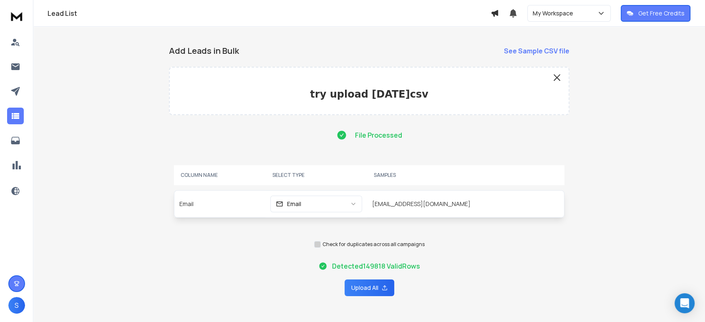
click at [320, 245] on button "Check for duplicates across all campaigns" at bounding box center [317, 244] width 7 height 7
click at [361, 287] on button "Upload All" at bounding box center [370, 288] width 50 height 17
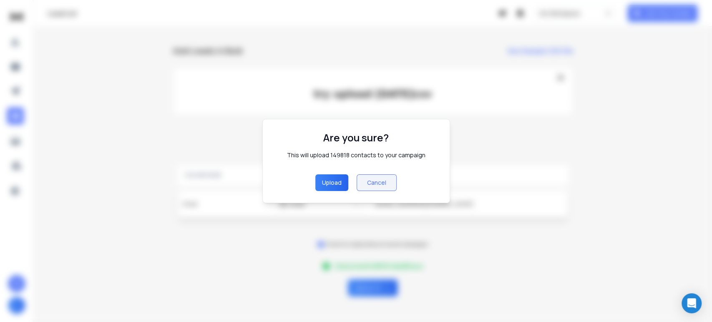
click at [327, 180] on button "Upload" at bounding box center [331, 182] width 33 height 17
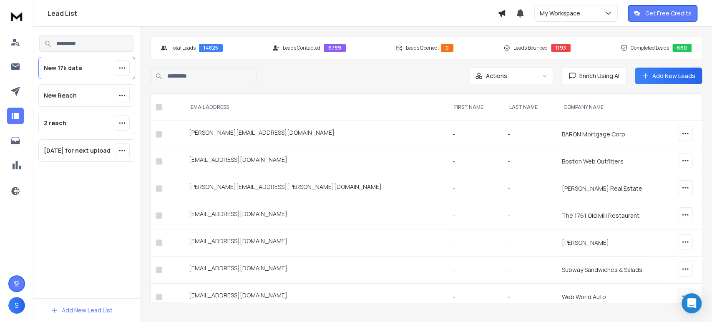
click at [62, 146] on p "[DATE] for next upload" at bounding box center [77, 150] width 67 height 8
click at [81, 149] on p "[DATE] for next upload" at bounding box center [77, 150] width 67 height 8
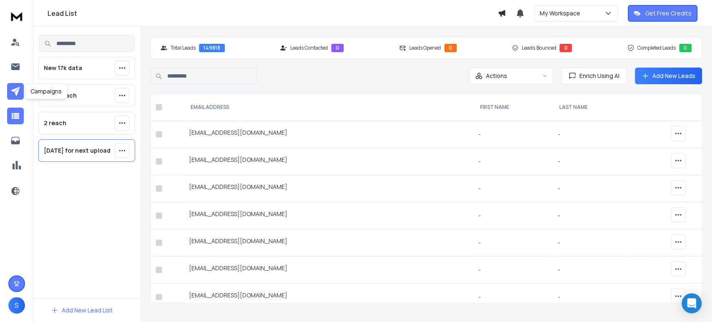
click at [14, 93] on icon at bounding box center [15, 91] width 10 height 10
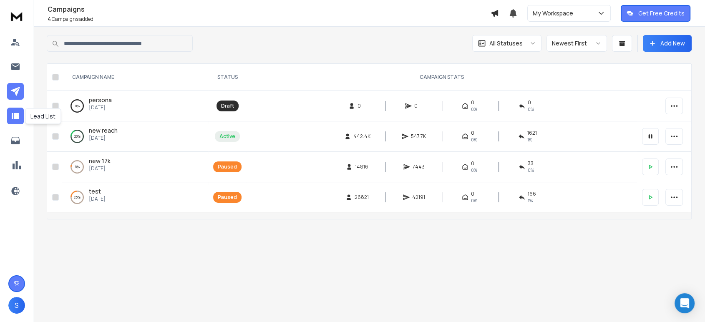
click at [10, 115] on icon at bounding box center [15, 116] width 10 height 10
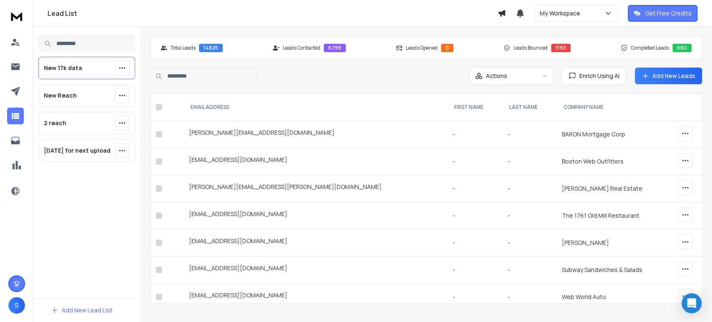
click at [99, 144] on div "[DATE] for next upload" at bounding box center [86, 150] width 97 height 23
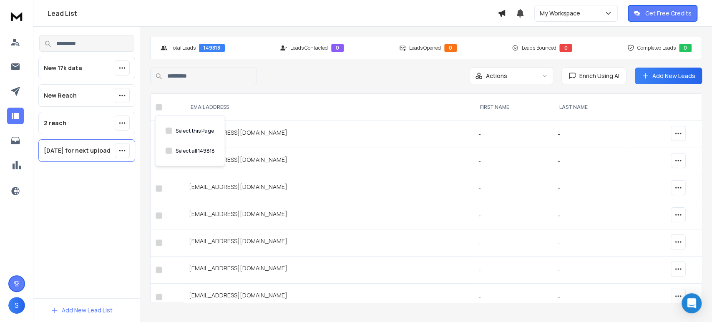
click at [169, 150] on button "Select this Page" at bounding box center [169, 150] width 7 height 7
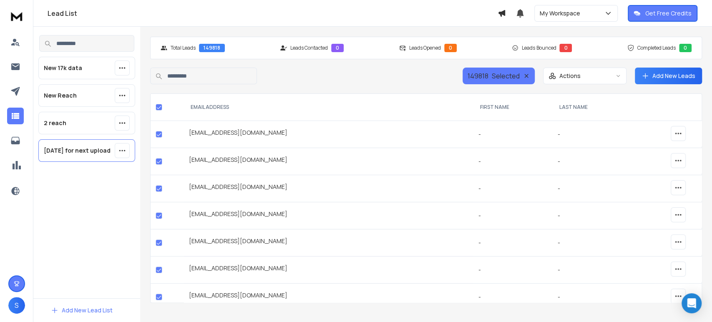
click at [587, 84] on div "Total Leads 149818 Leads Contacted 0 Leads Opened 0 Leads Bounced 0 Completed L…" at bounding box center [426, 59] width 572 height 64
click at [585, 77] on div "Actions" at bounding box center [580, 76] width 63 height 8
click at [579, 108] on p "Add to Campaign" at bounding box center [585, 107] width 48 height 8
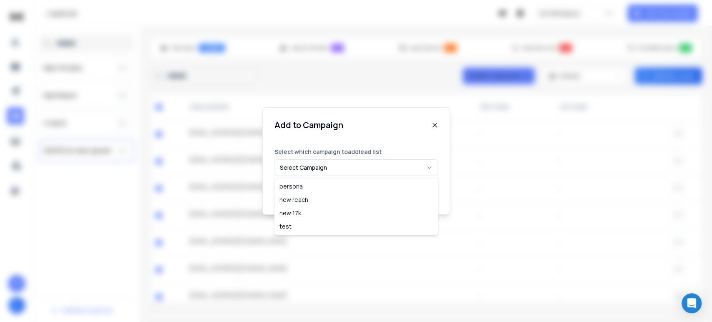
click at [372, 171] on button "Select Campaign" at bounding box center [357, 167] width 164 height 17
click at [421, 194] on button "Save" at bounding box center [418, 194] width 40 height 17
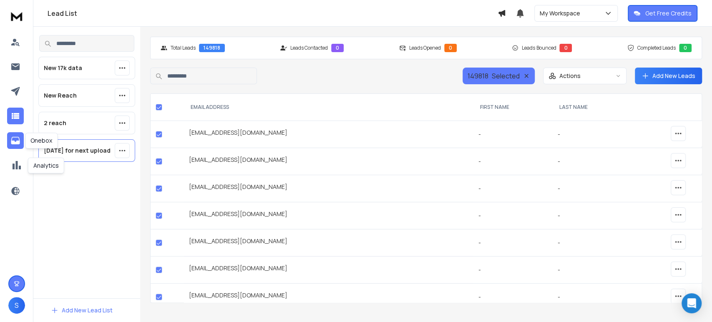
click at [15, 139] on icon at bounding box center [15, 141] width 10 height 10
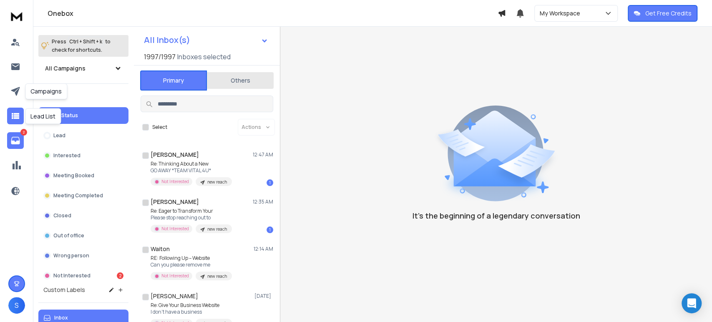
click at [18, 113] on icon at bounding box center [15, 116] width 10 height 10
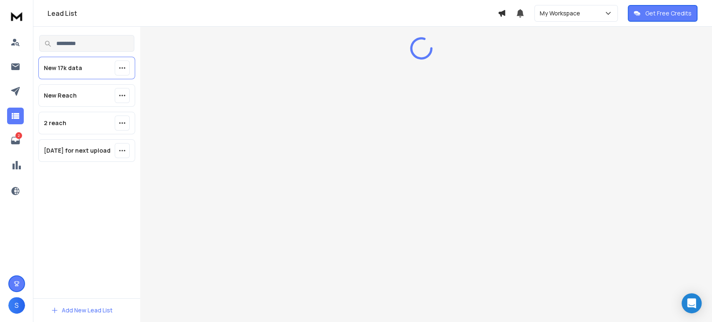
click at [82, 309] on button "Add New Lead List" at bounding box center [81, 310] width 75 height 17
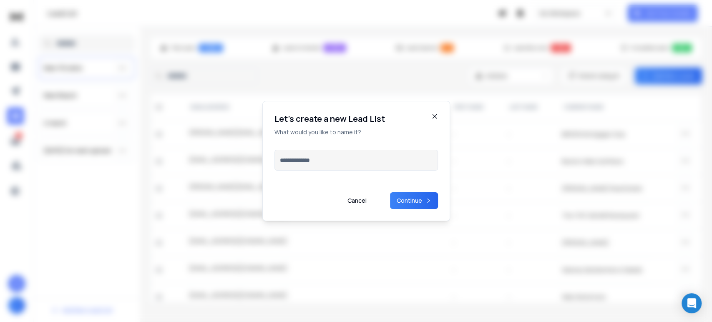
click at [322, 164] on input at bounding box center [357, 160] width 164 height 21
type input "**********"
click at [418, 194] on button "Continue" at bounding box center [414, 200] width 48 height 17
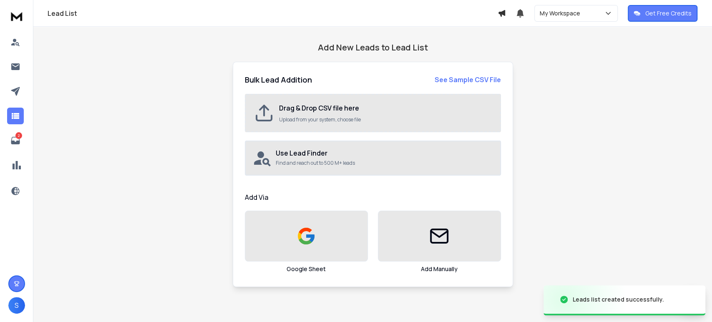
click at [342, 99] on div "Drag & Drop CSV file here Upload from your system, choose file" at bounding box center [373, 113] width 256 height 38
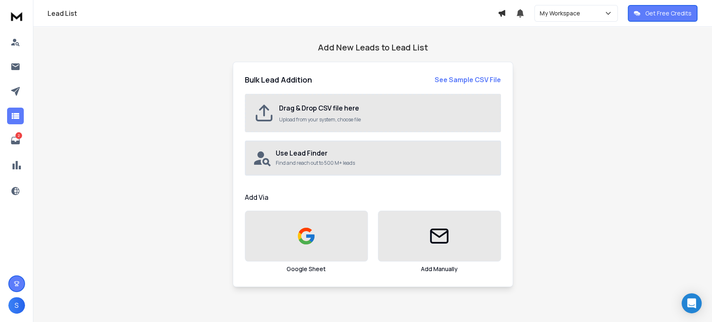
type input "**********"
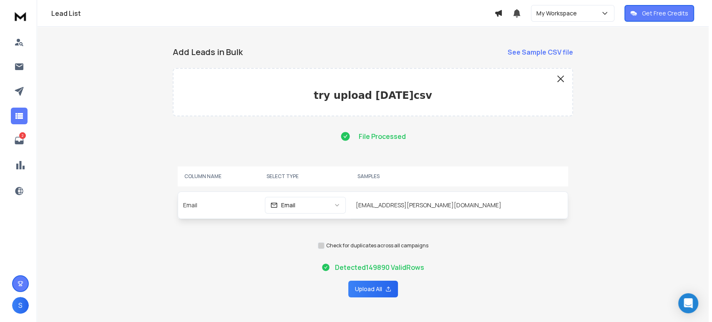
scroll to position [47, 0]
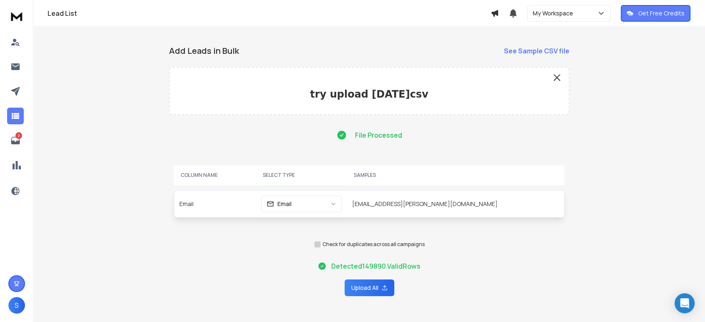
click at [365, 242] on label "Check for duplicates across all campaigns" at bounding box center [374, 244] width 102 height 7
click at [321, 242] on button "Check for duplicates across all campaigns" at bounding box center [317, 244] width 7 height 7
click at [361, 289] on button "Upload All" at bounding box center [370, 288] width 50 height 17
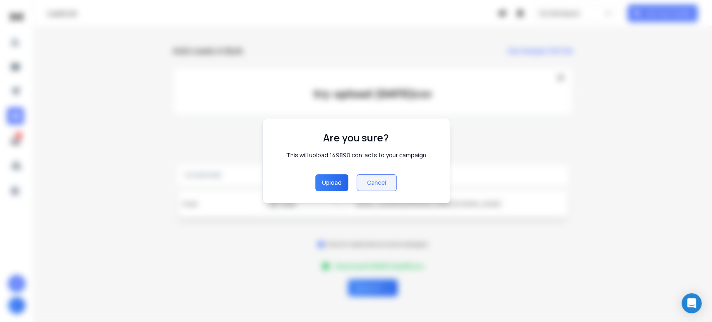
click at [334, 187] on button "Upload" at bounding box center [331, 182] width 33 height 17
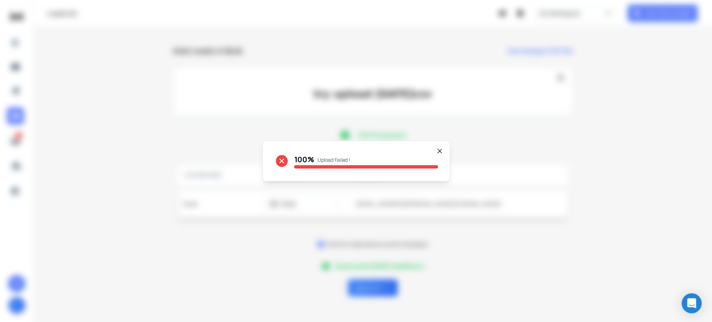
click at [443, 152] on div "100 % Upload Failed !" at bounding box center [356, 161] width 188 height 41
click at [441, 151] on icon at bounding box center [439, 151] width 7 height 7
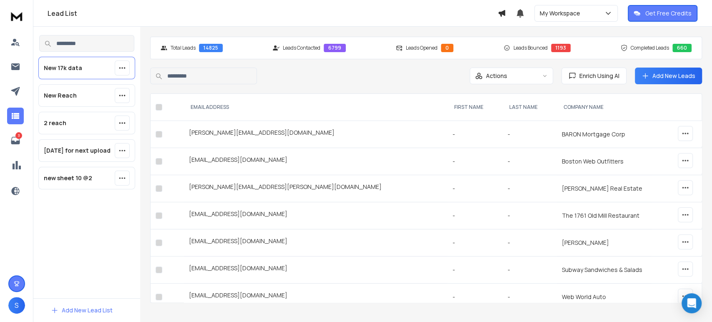
click at [97, 171] on div "new sheet 10 @2" at bounding box center [86, 178] width 97 height 23
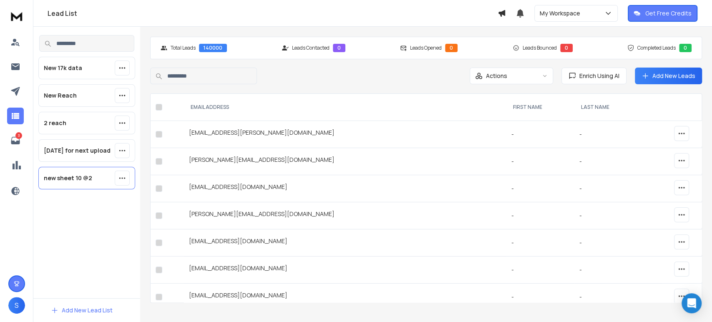
click at [88, 182] on div "new sheet 10 @2" at bounding box center [86, 178] width 97 height 23
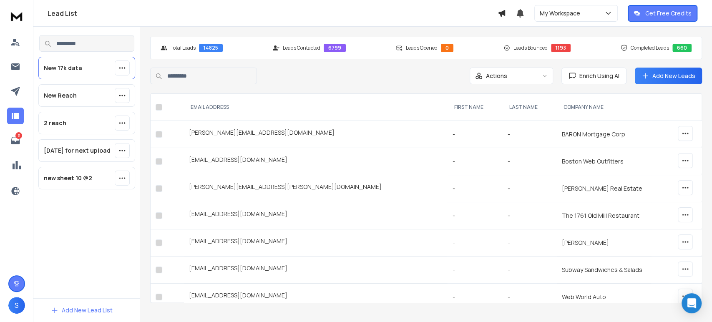
click at [75, 171] on div "new sheet 10 @2" at bounding box center [86, 178] width 97 height 23
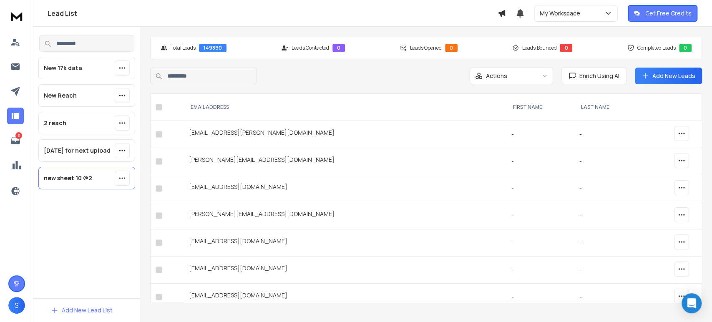
click at [95, 154] on p "10 Sep for next upload" at bounding box center [77, 150] width 67 height 8
click at [23, 143] on link "3" at bounding box center [15, 140] width 17 height 17
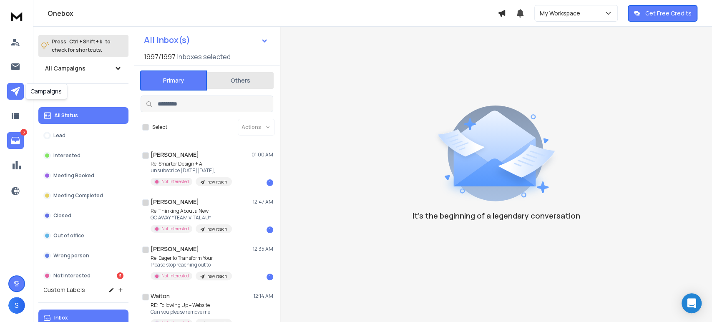
click at [23, 85] on link at bounding box center [15, 91] width 17 height 17
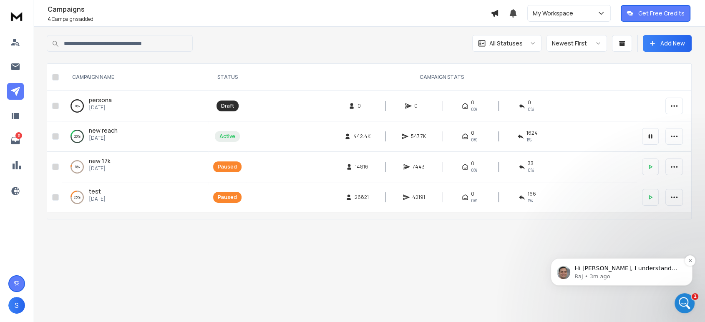
click at [662, 278] on p "Raj • 3m ago" at bounding box center [629, 277] width 108 height 8
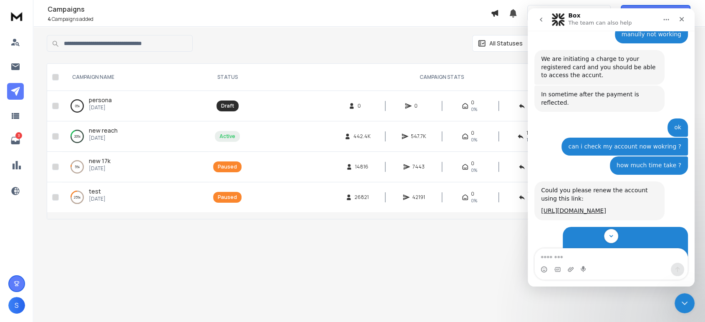
scroll to position [9820, 0]
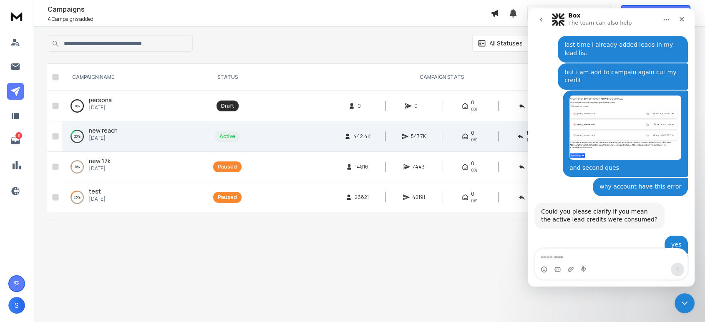
click at [177, 137] on div "20 % new reach 2 months ago" at bounding box center [135, 136] width 129 height 20
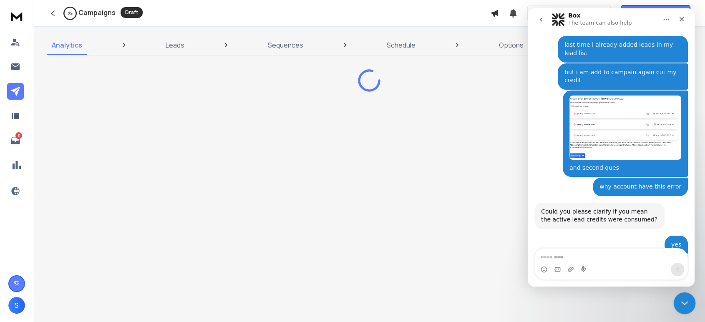
click at [680, 305] on icon "Close Intercom Messenger" at bounding box center [683, 302] width 10 height 10
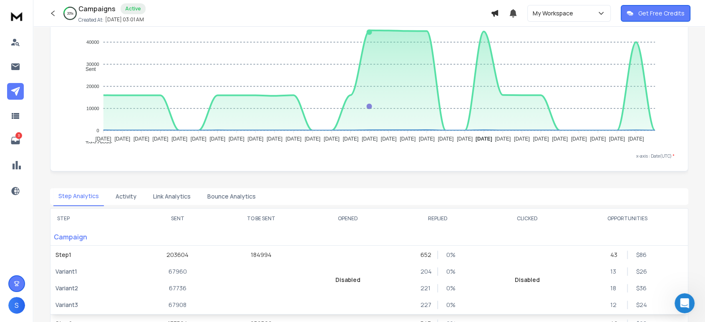
scroll to position [232, 0]
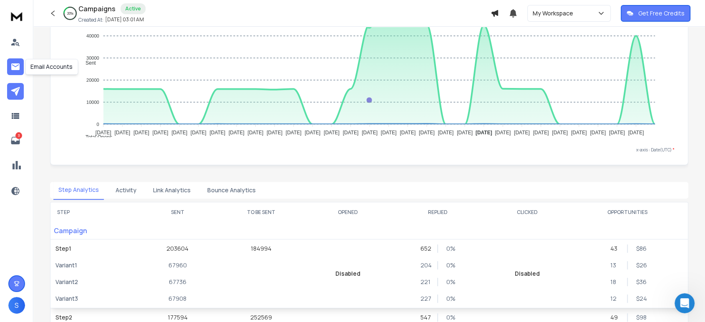
click at [19, 67] on icon at bounding box center [15, 66] width 8 height 7
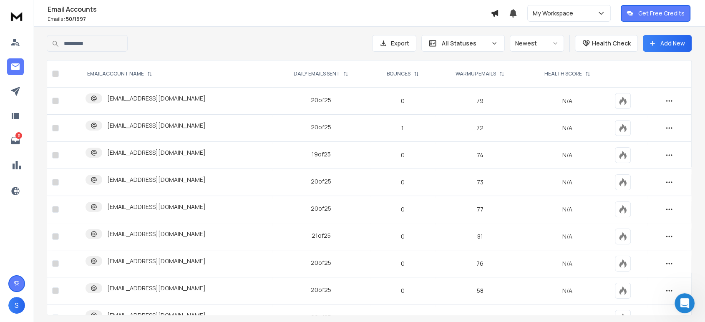
click at [464, 43] on p "All Statuses" at bounding box center [465, 43] width 46 height 8
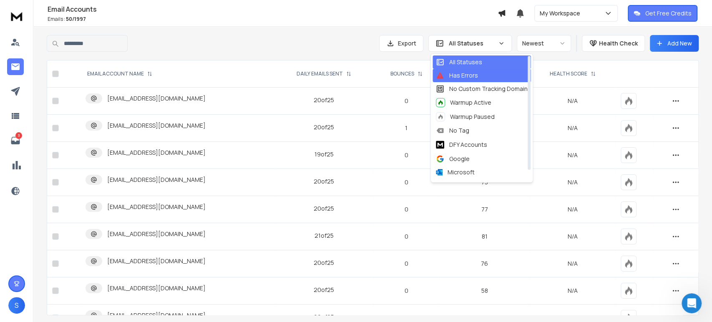
click at [464, 75] on div "Has Errors" at bounding box center [457, 75] width 42 height 8
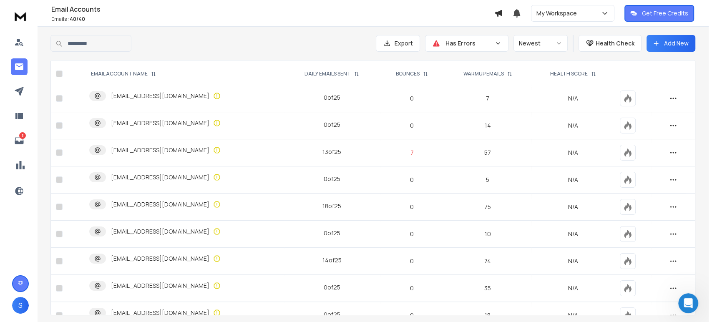
scroll to position [139, 0]
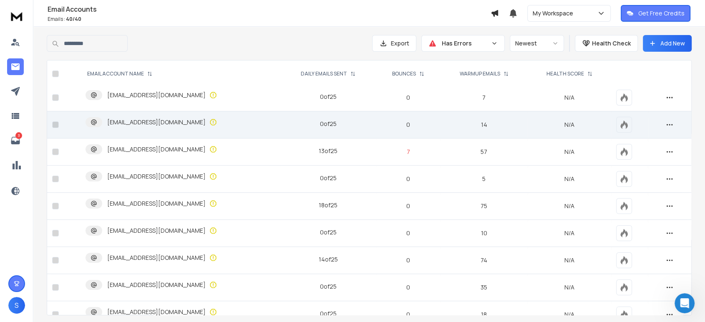
click at [207, 124] on div "MaryDWilliams422@gmail.com" at bounding box center [181, 122] width 190 height 10
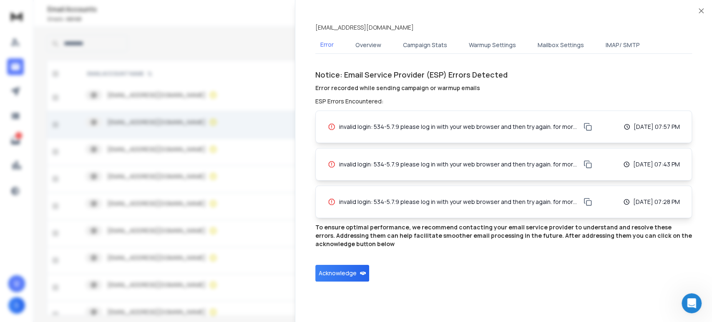
click at [207, 124] on div at bounding box center [356, 161] width 712 height 322
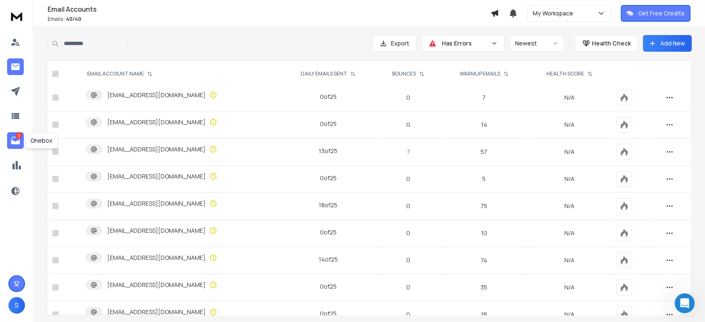
click at [10, 136] on icon at bounding box center [15, 141] width 10 height 10
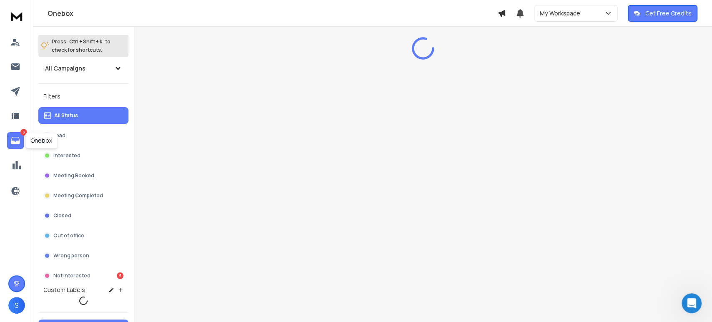
click at [18, 136] on icon at bounding box center [15, 141] width 10 height 10
